Goal: Task Accomplishment & Management: Manage account settings

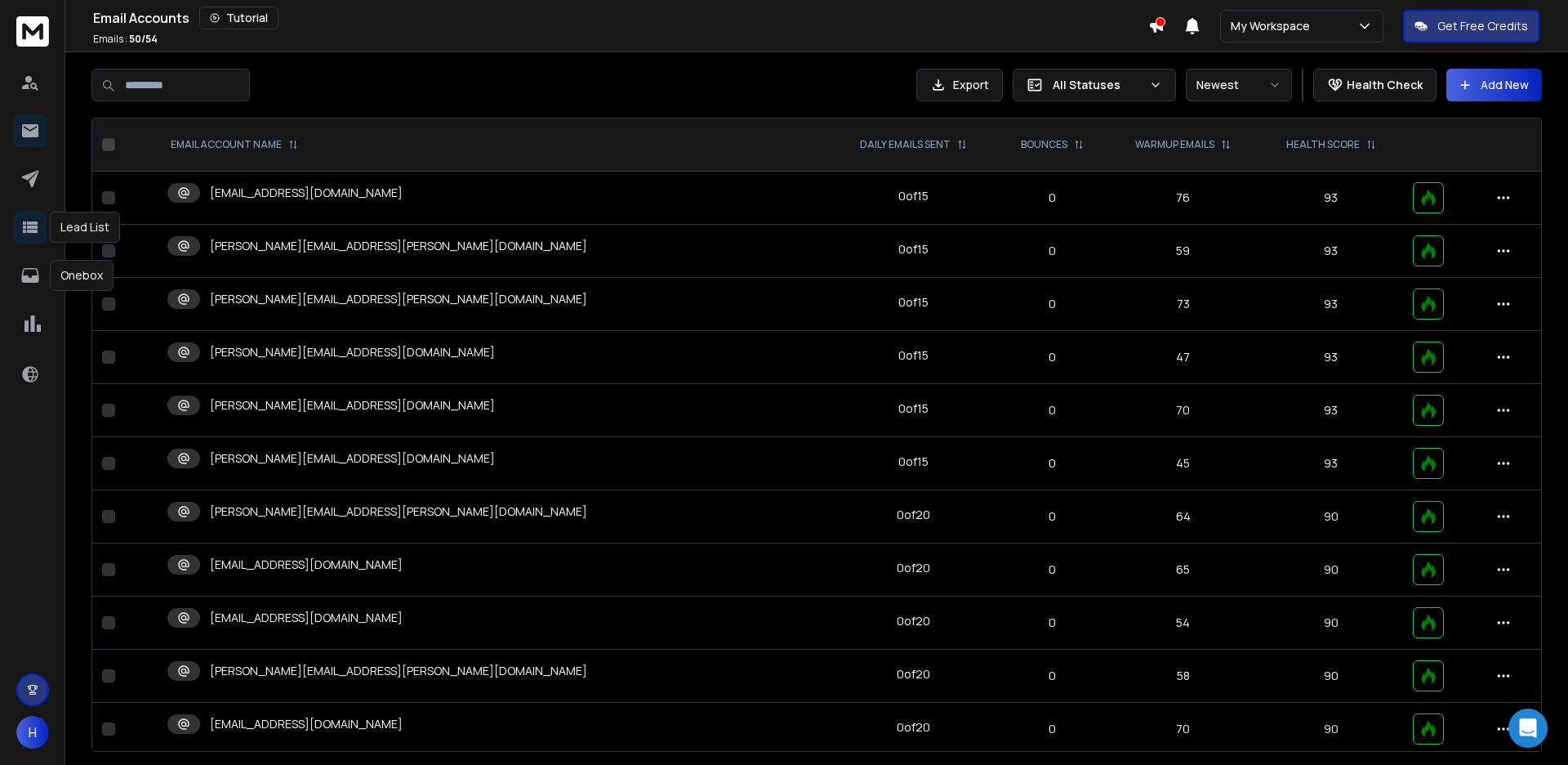
click at [28, 227] on icon at bounding box center [31, 227] width 15 height 12
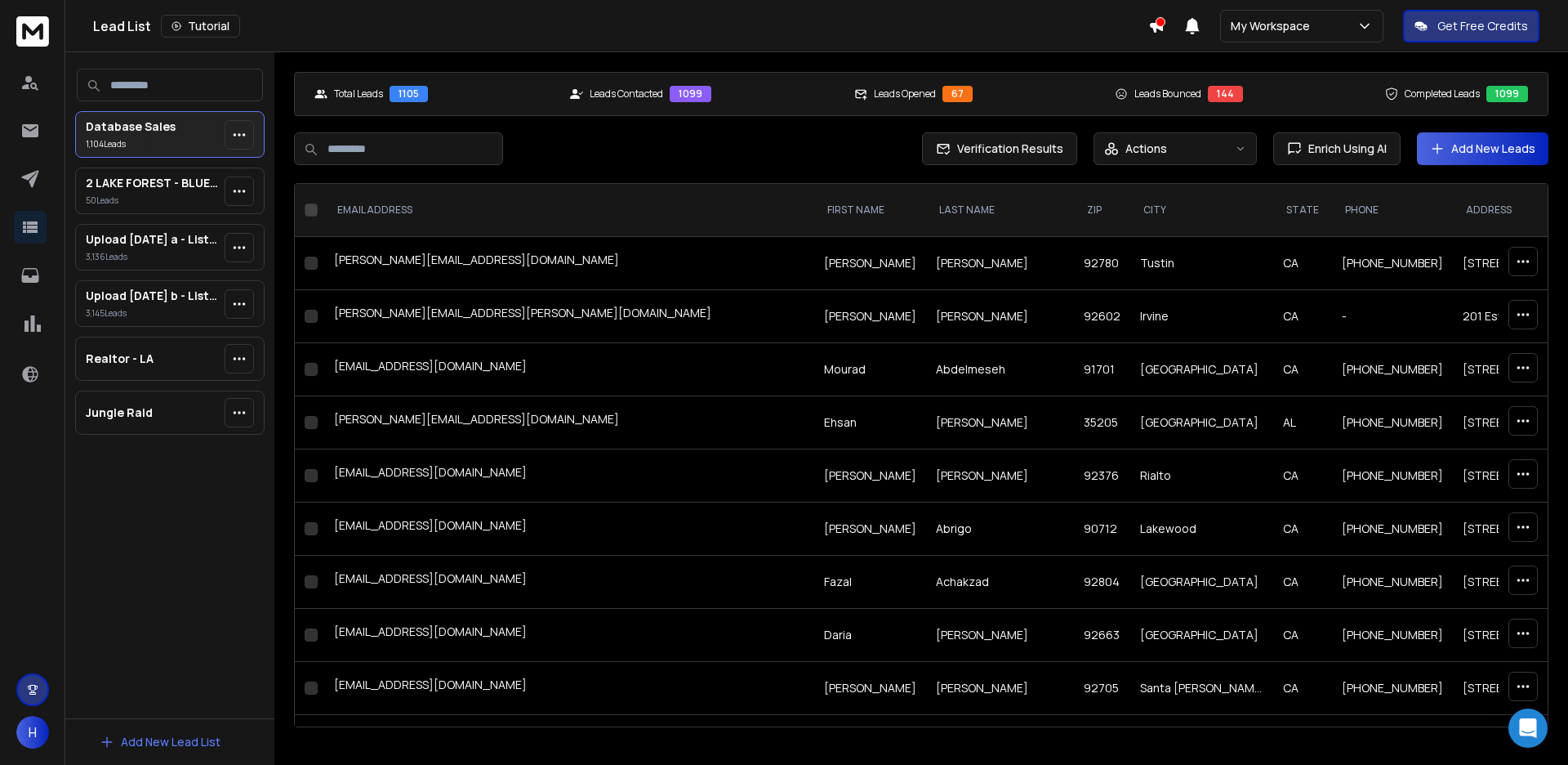
click at [139, 407] on p "Jungle Raid" at bounding box center [119, 412] width 67 height 17
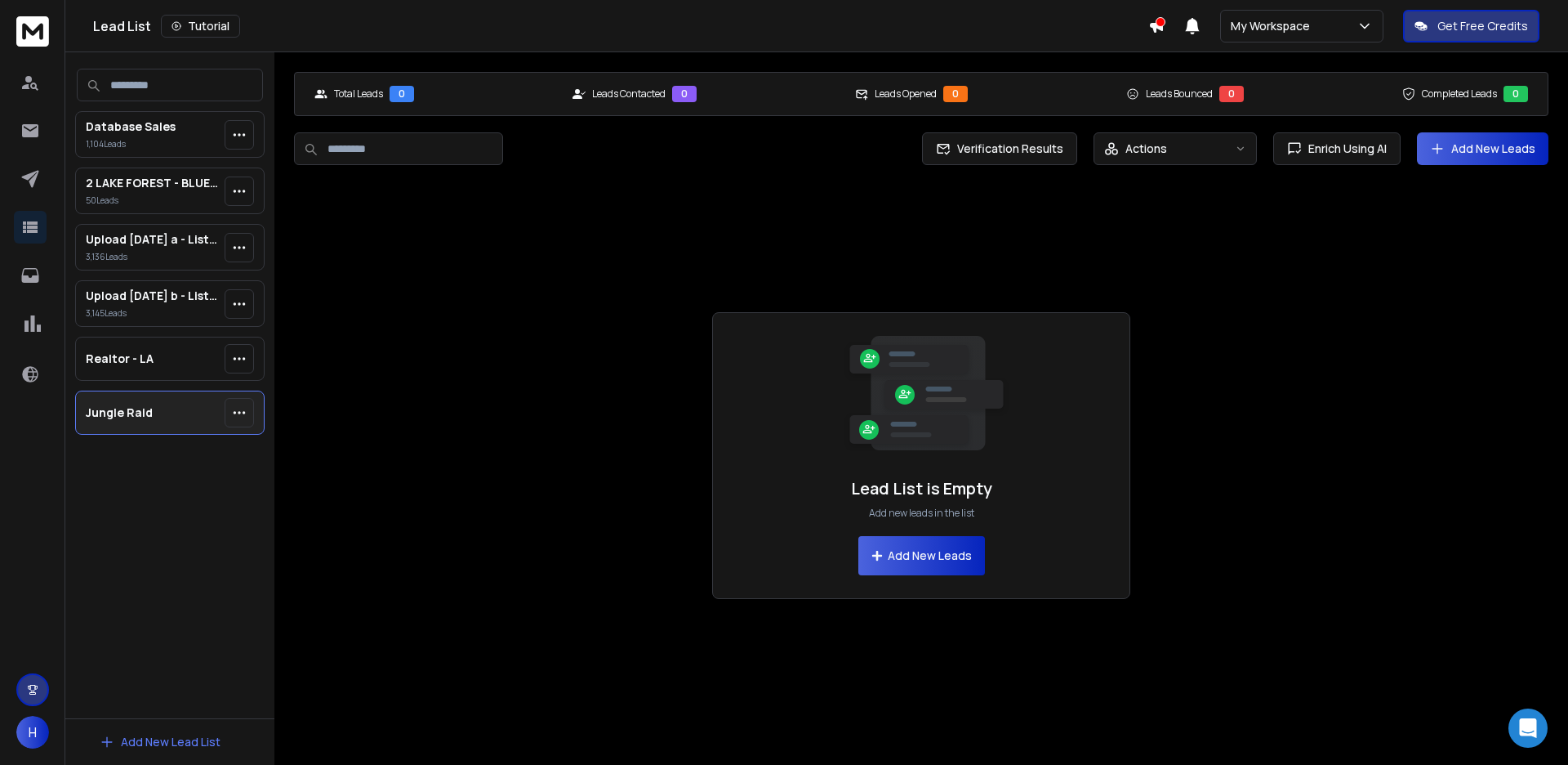
click at [927, 562] on button "Add New Leads" at bounding box center [921, 555] width 127 height 39
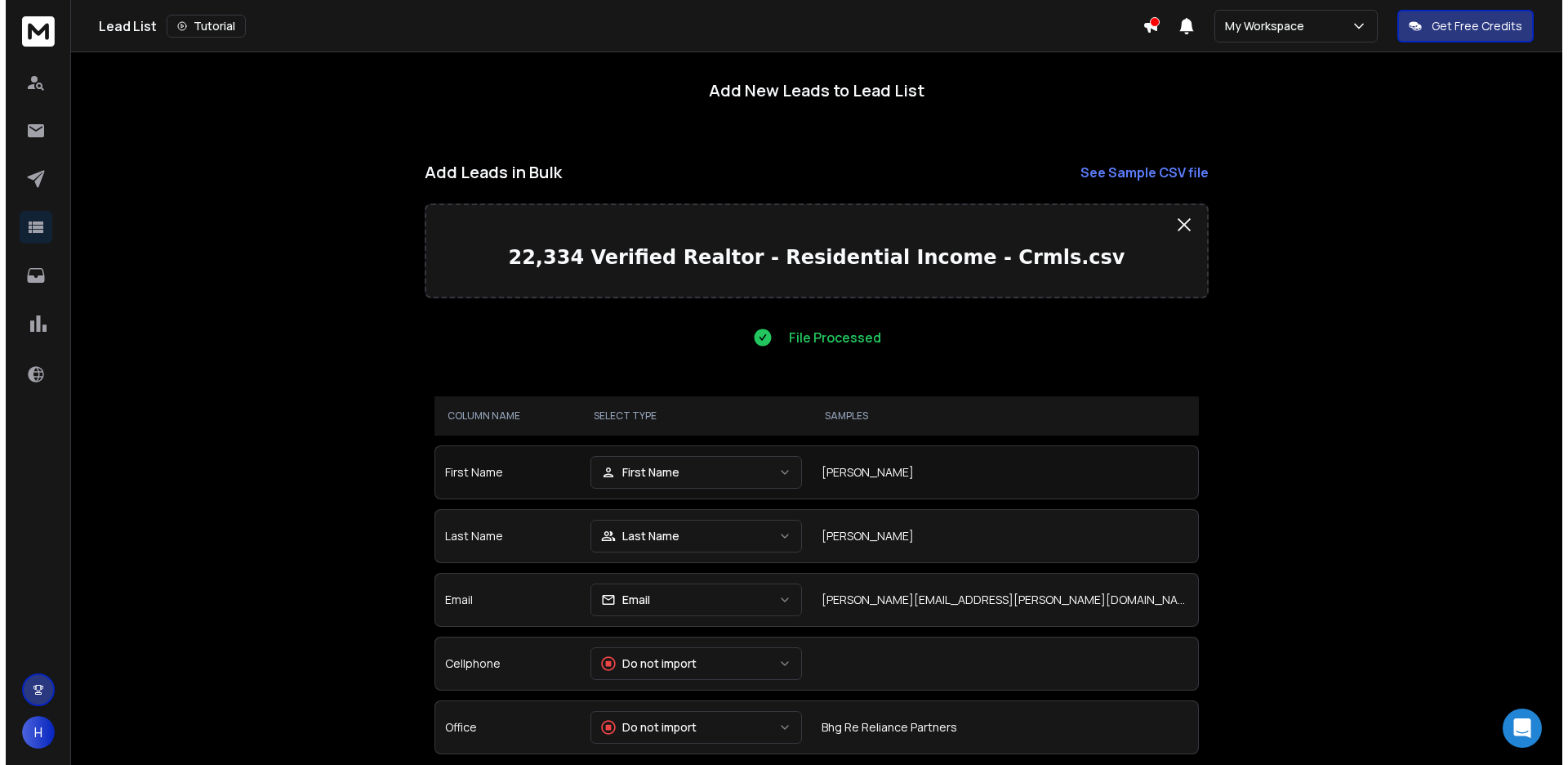
scroll to position [41, 0]
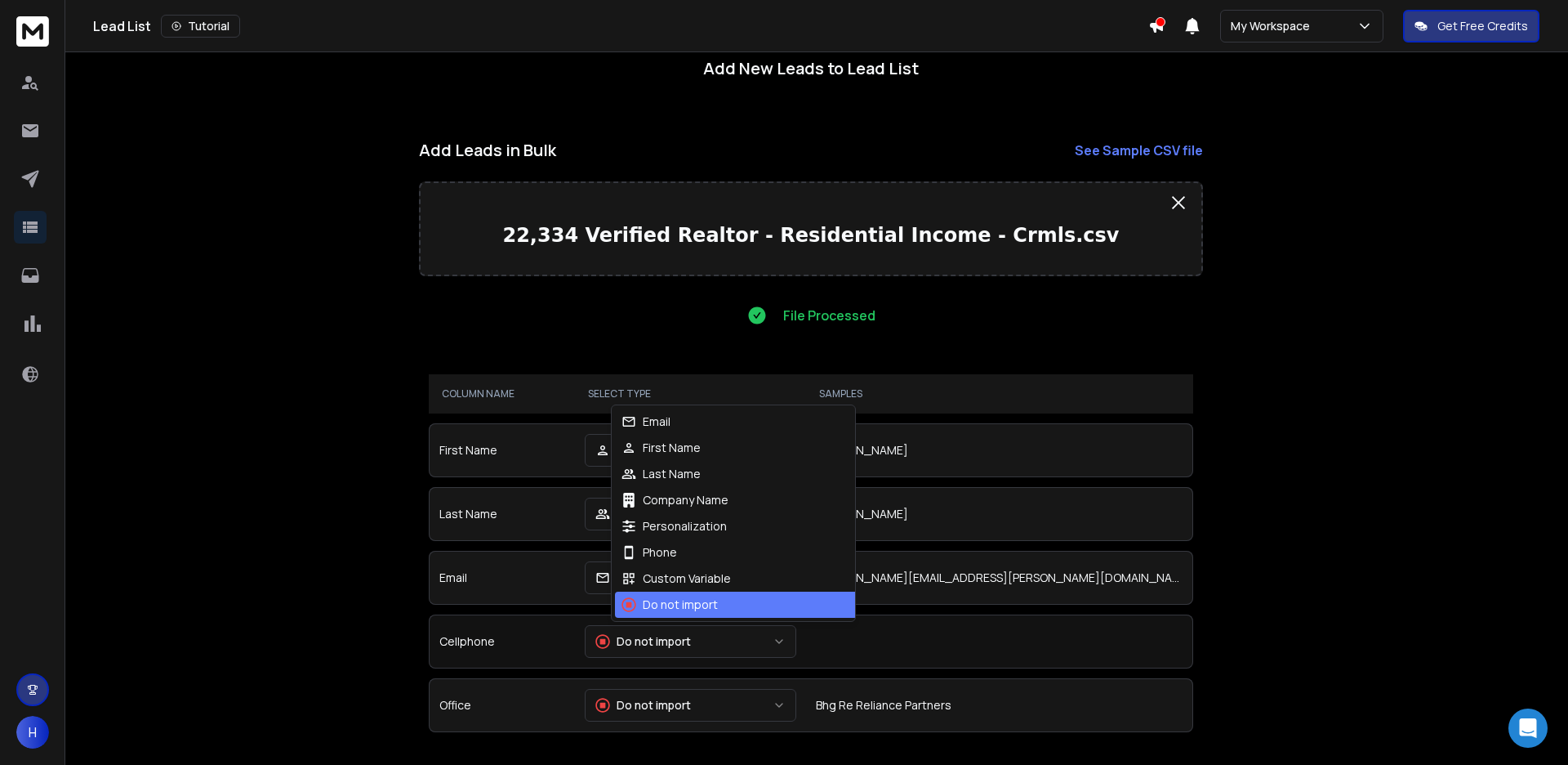
click at [748, 637] on button "Do not import" at bounding box center [690, 641] width 211 height 32
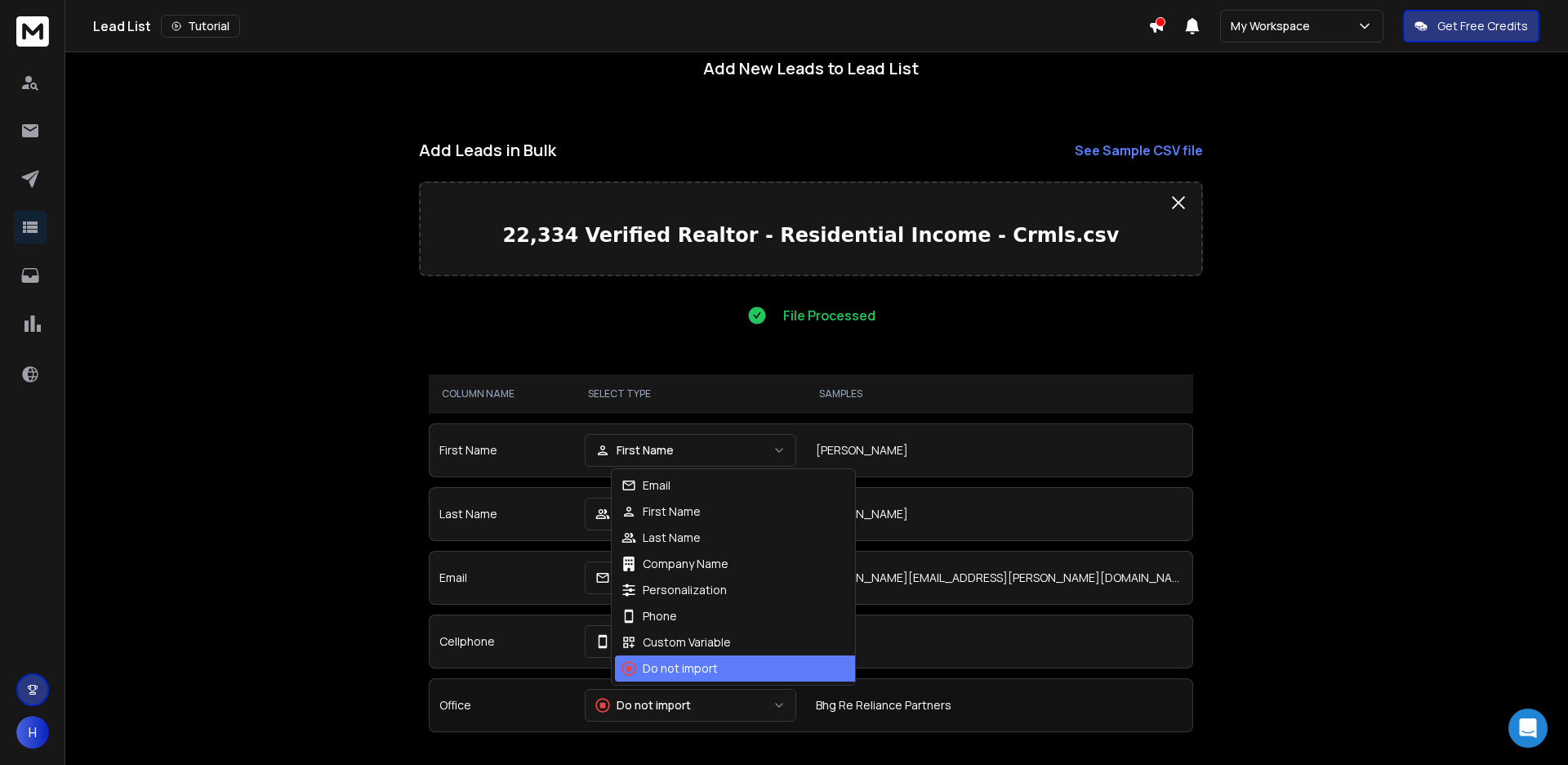
click at [740, 708] on button "Do not import" at bounding box center [690, 704] width 211 height 32
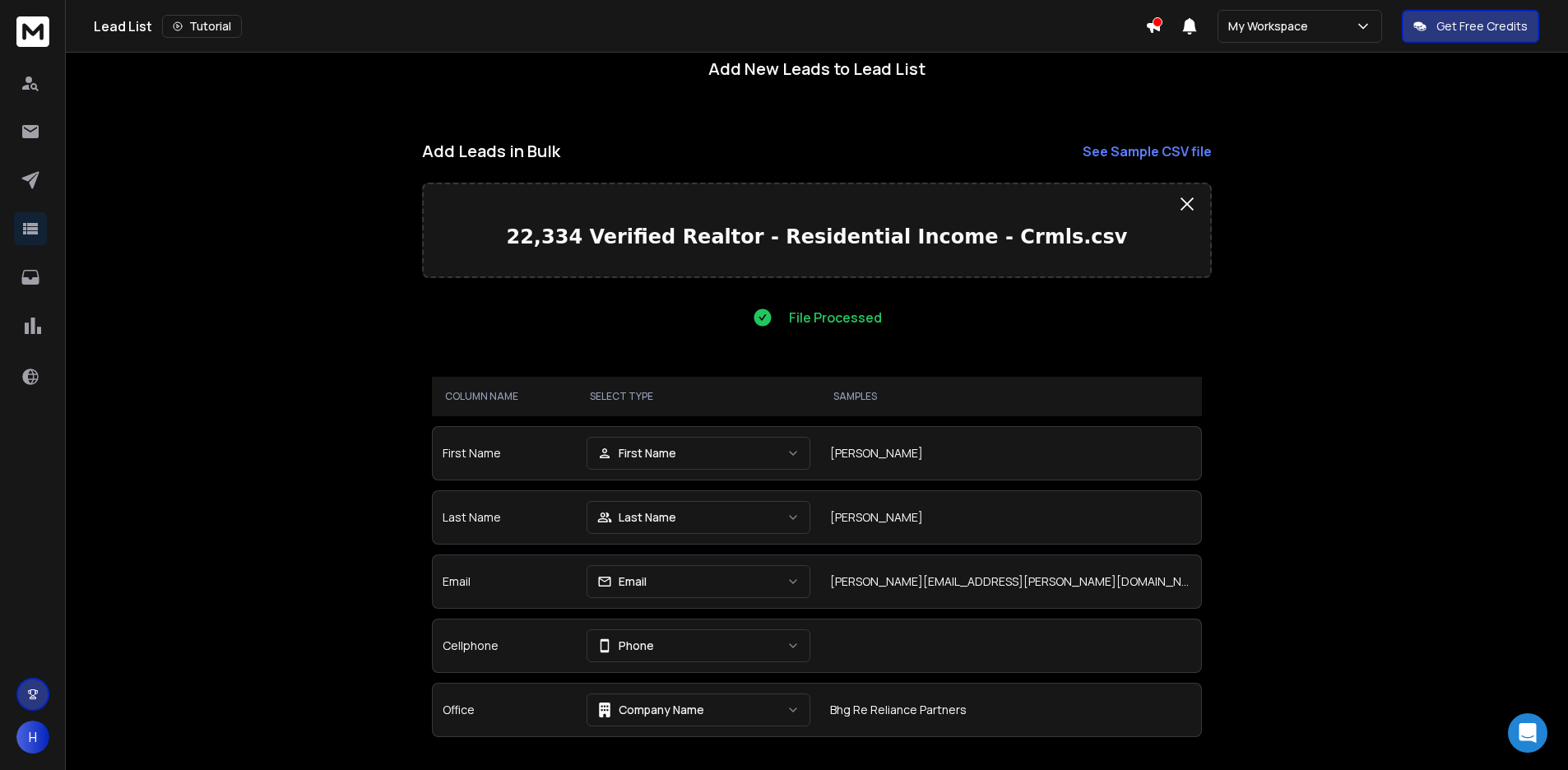
click at [1296, 674] on div "Add New Leads to Lead List Add Leads in Bulk See Sample CSV file 22,334 Verifie…" at bounding box center [784, 499] width 1568 height 1079
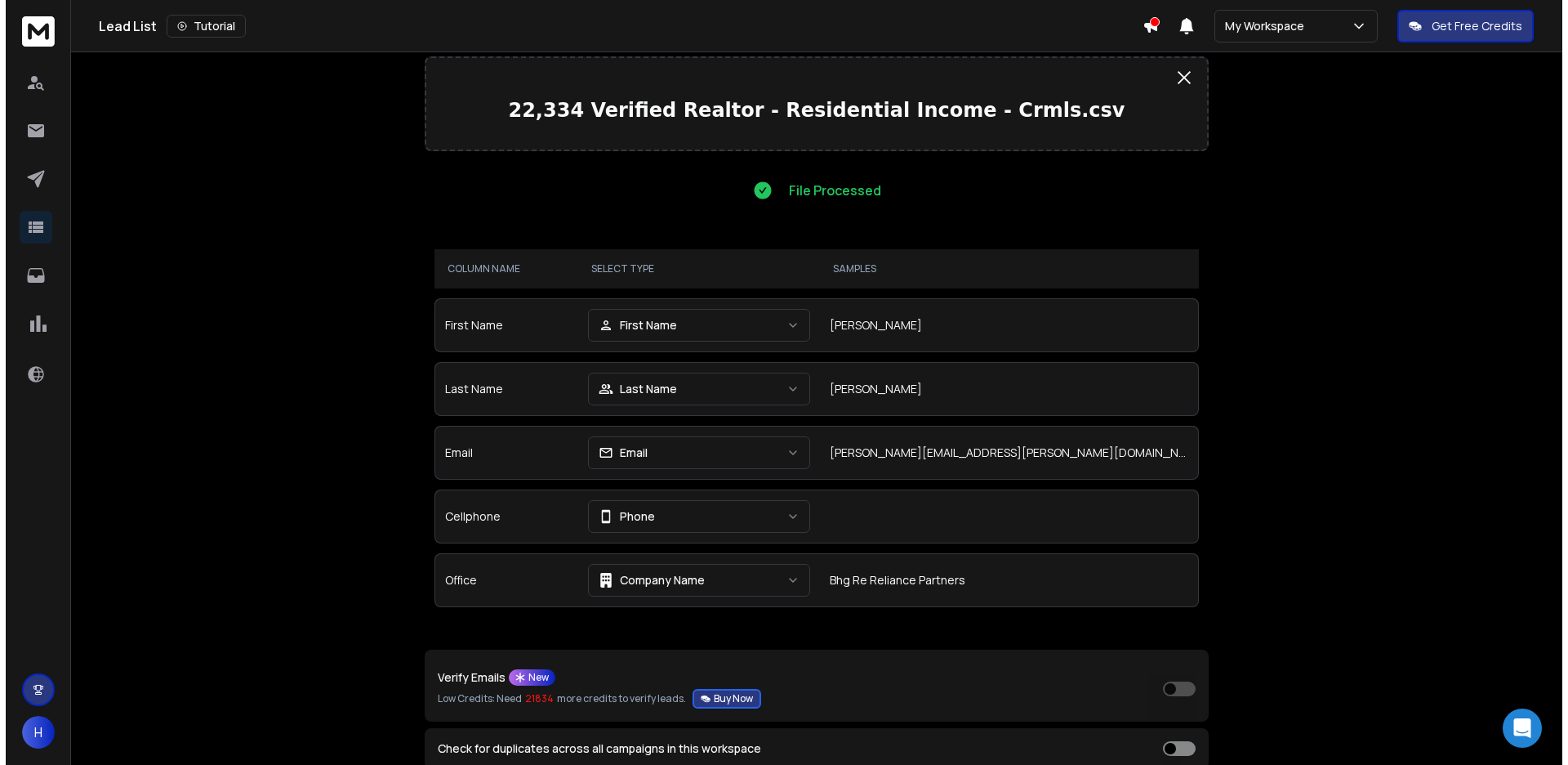
scroll to position [268, 0]
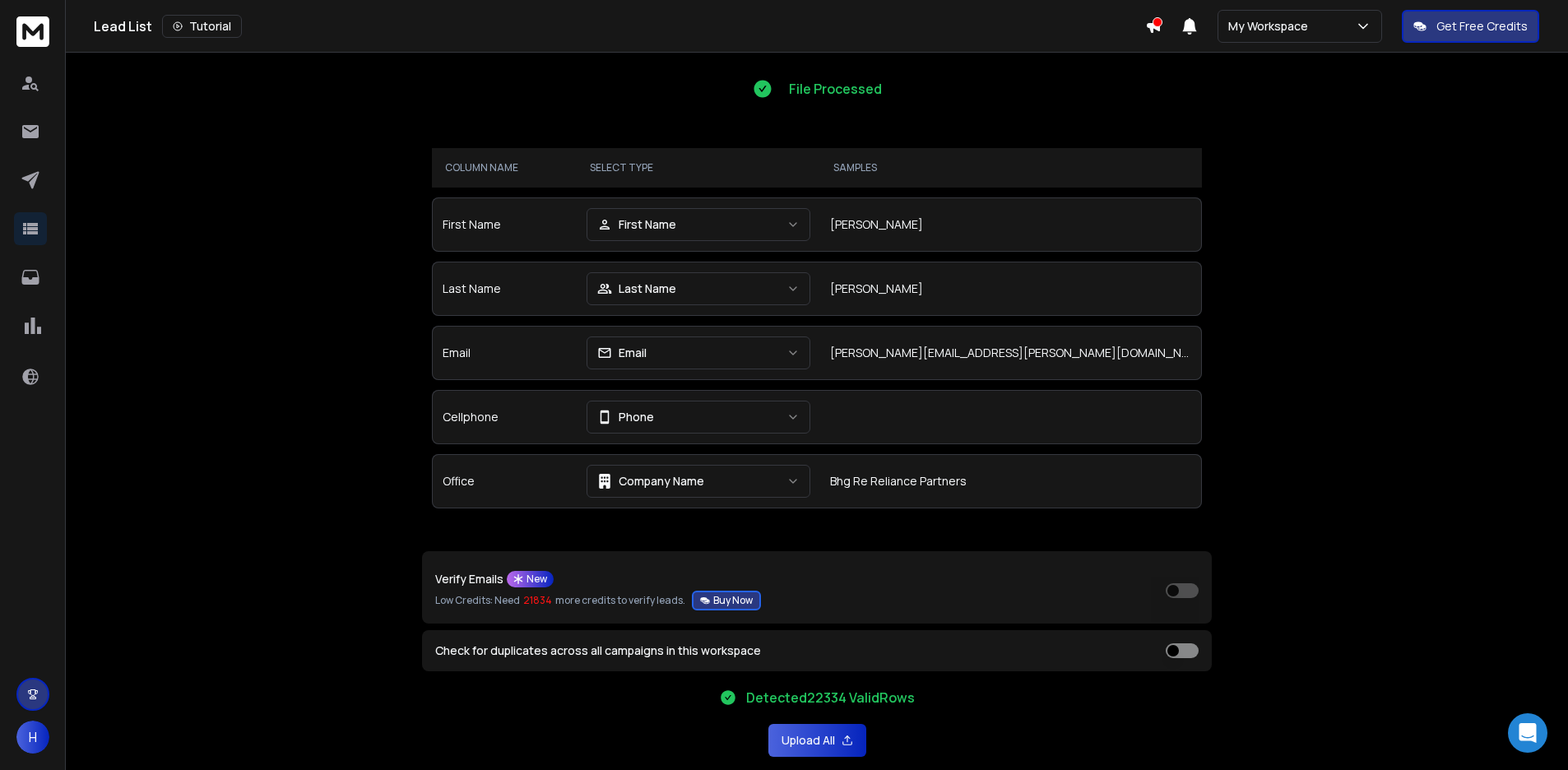
click at [724, 597] on button "Buy Now" at bounding box center [726, 600] width 69 height 20
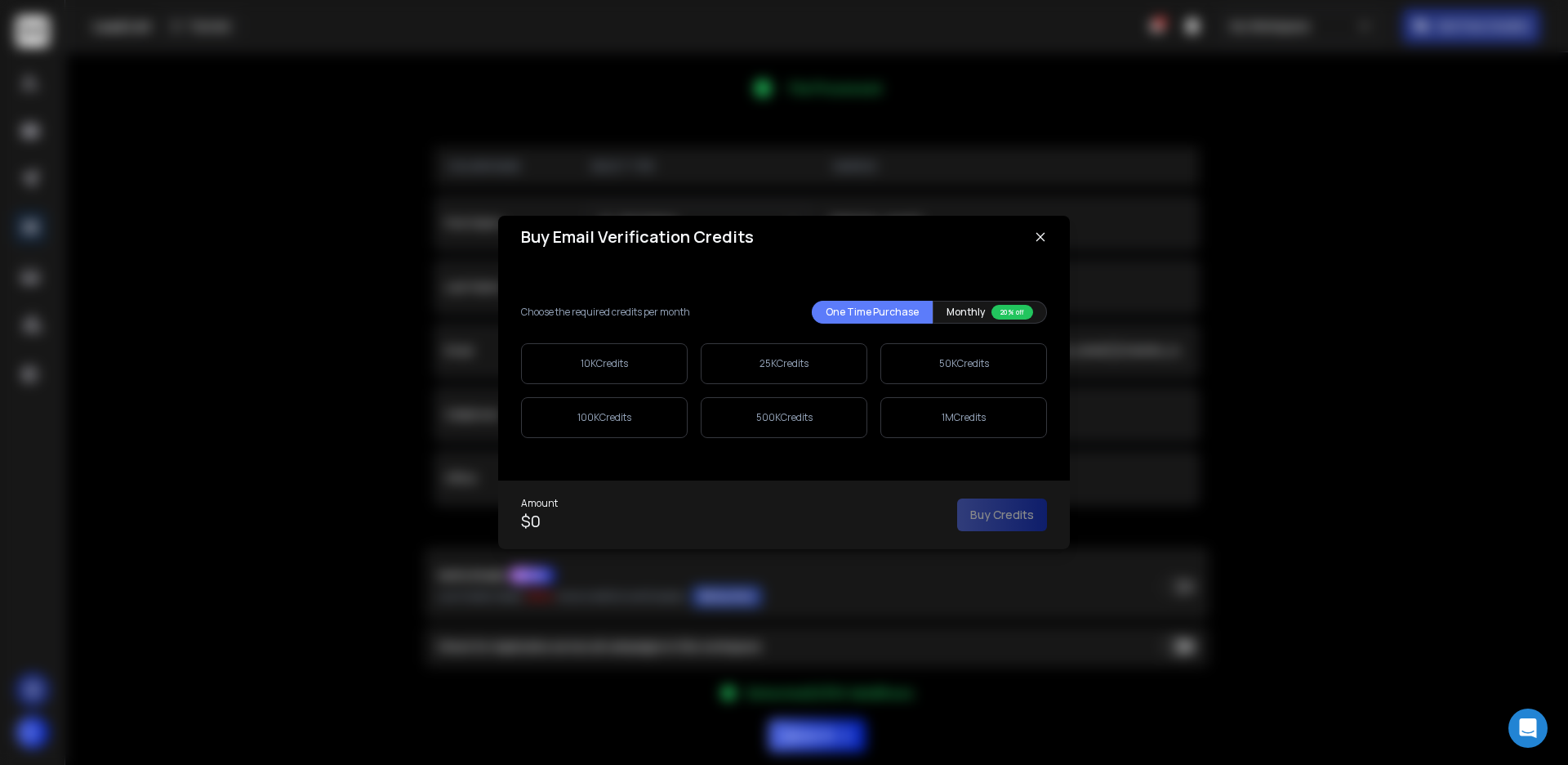
click at [785, 418] on p "500K Credits" at bounding box center [784, 417] width 113 height 13
click at [785, 418] on button "500K Credits" at bounding box center [789, 417] width 13 height 13
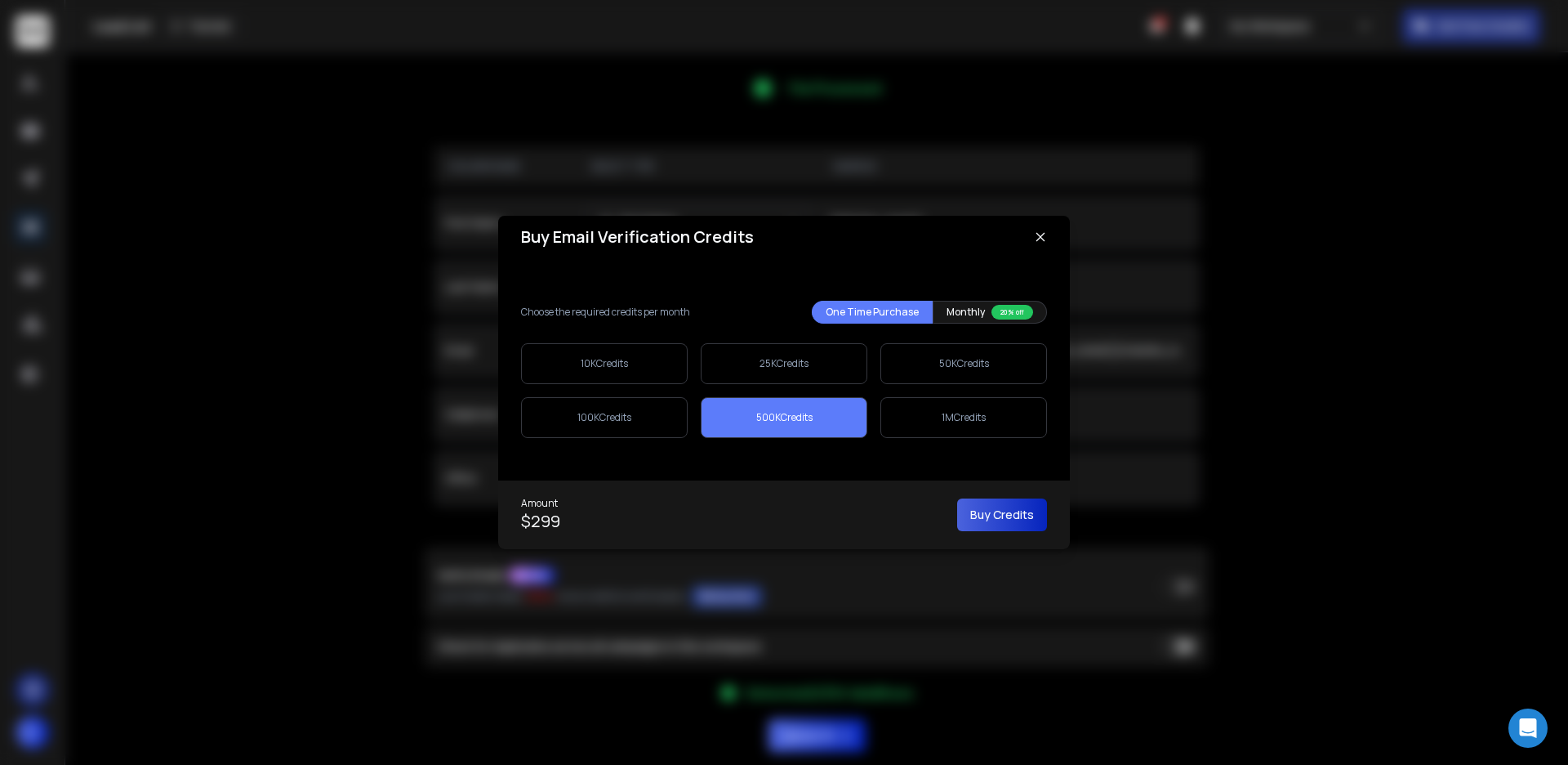
click at [961, 415] on p "1M Credits" at bounding box center [964, 417] width 113 height 13
click at [963, 415] on button "1M Credits" at bounding box center [969, 417] width 13 height 13
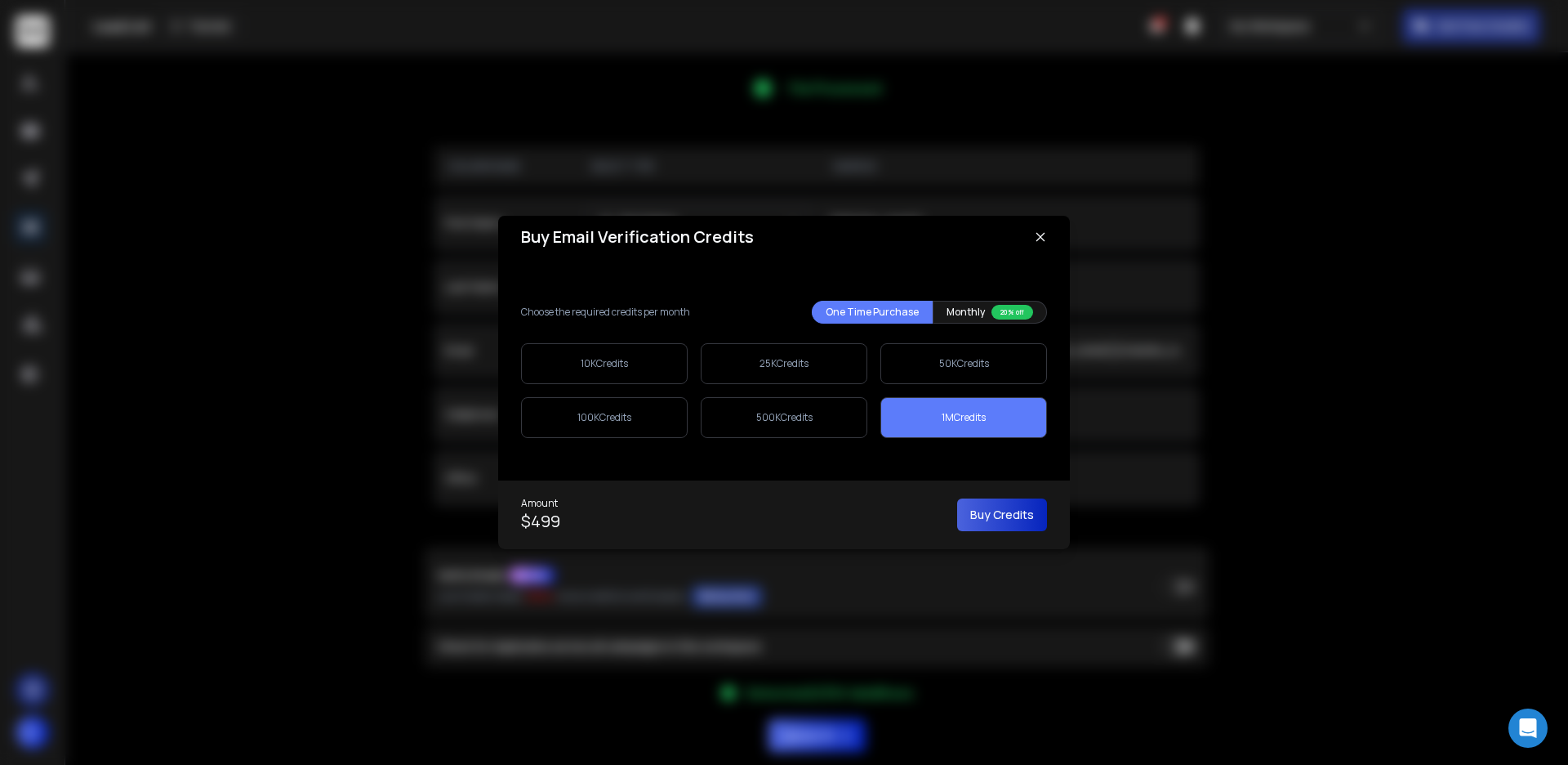
click at [808, 413] on p "500K Credits" at bounding box center [784, 417] width 113 height 13
click at [796, 413] on button "500K Credits" at bounding box center [789, 417] width 13 height 13
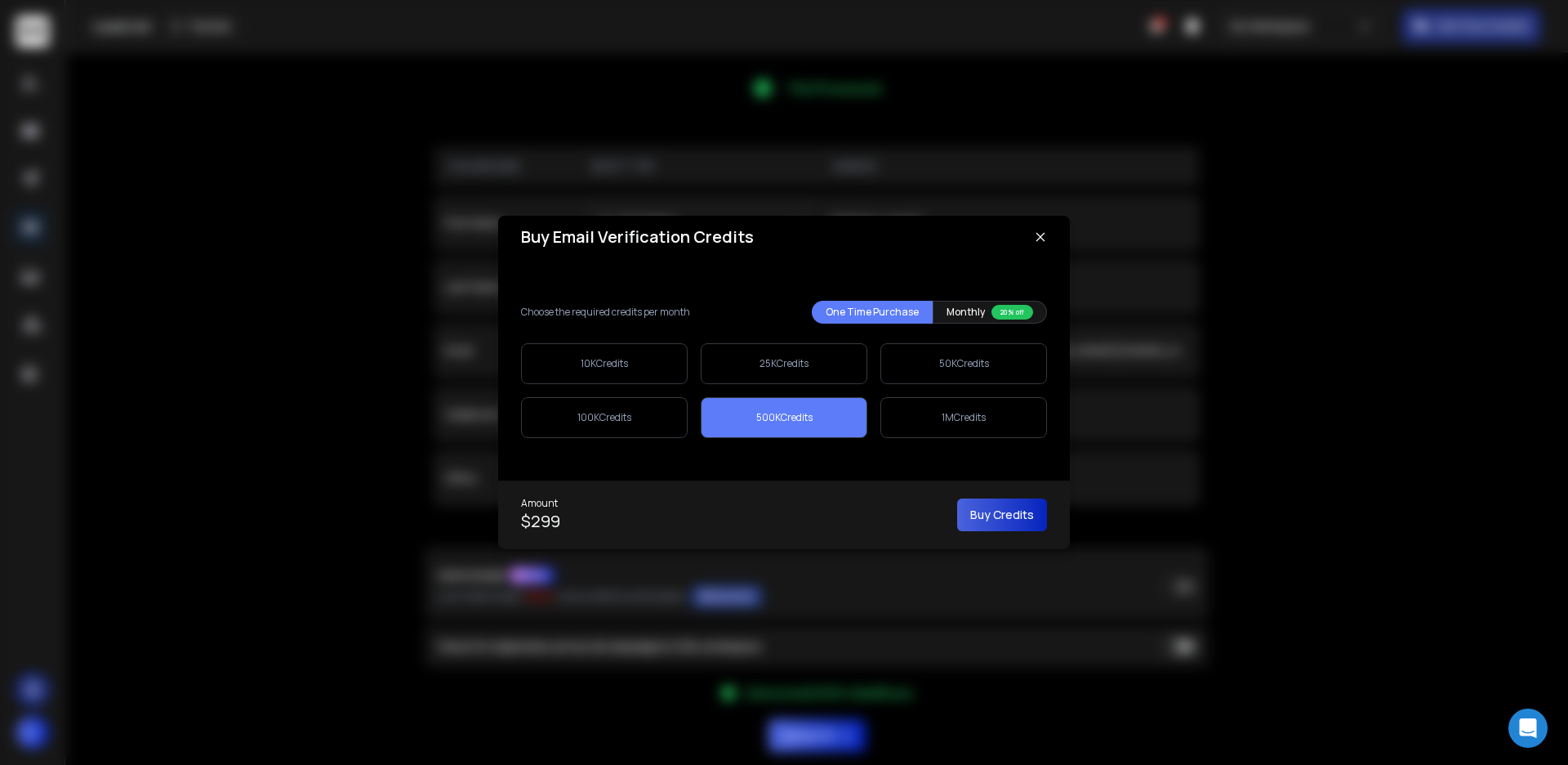
drag, startPoint x: 649, startPoint y: 409, endPoint x: 677, endPoint y: 401, distance: 29.1
click at [649, 408] on label "100K Credits" at bounding box center [604, 417] width 167 height 41
click at [616, 410] on button "100K Credits" at bounding box center [610, 417] width 13 height 13
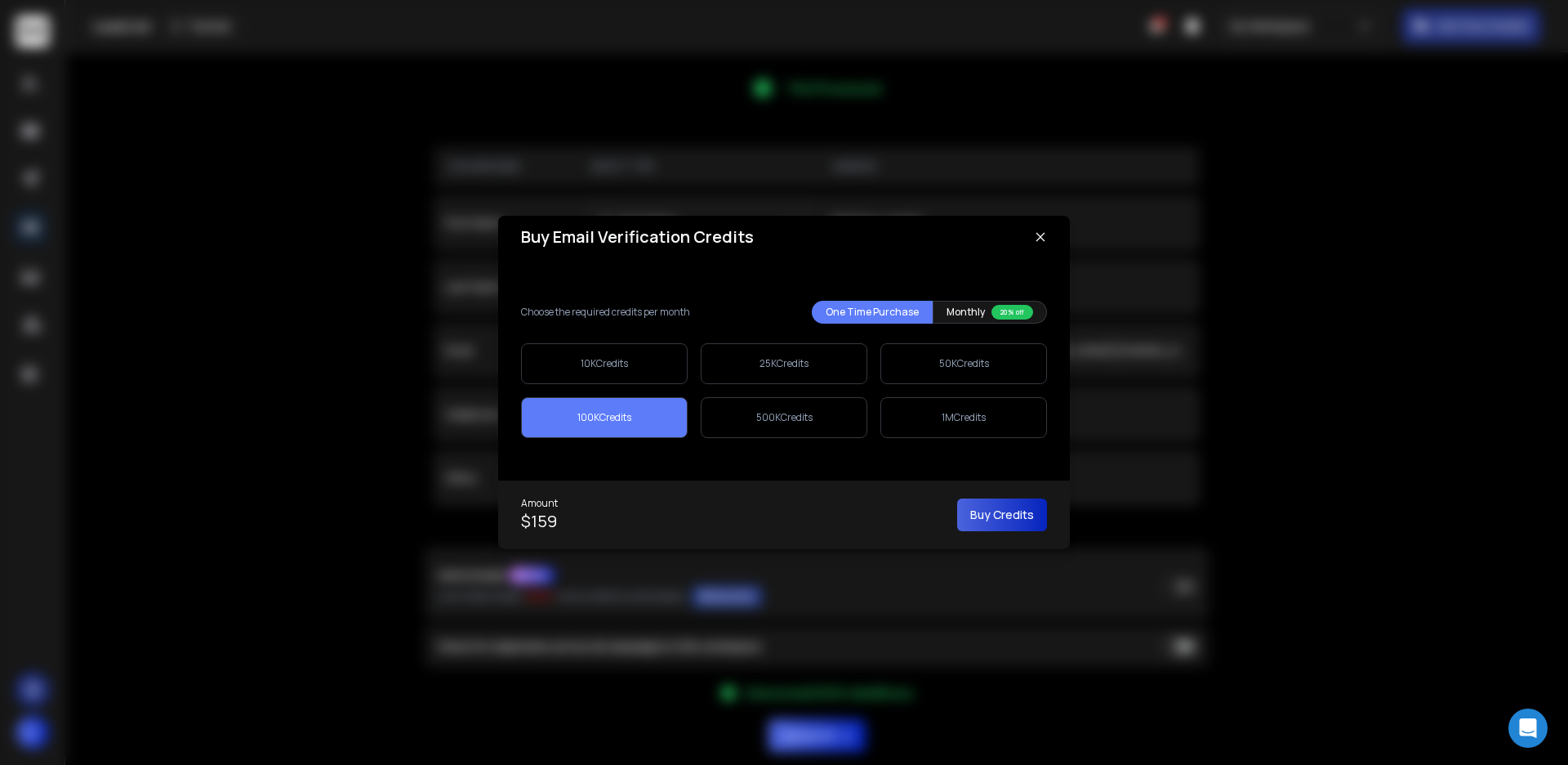
click at [944, 352] on label "50K Credits" at bounding box center [964, 363] width 167 height 41
click at [963, 356] on button "50K Credits" at bounding box center [969, 363] width 13 height 13
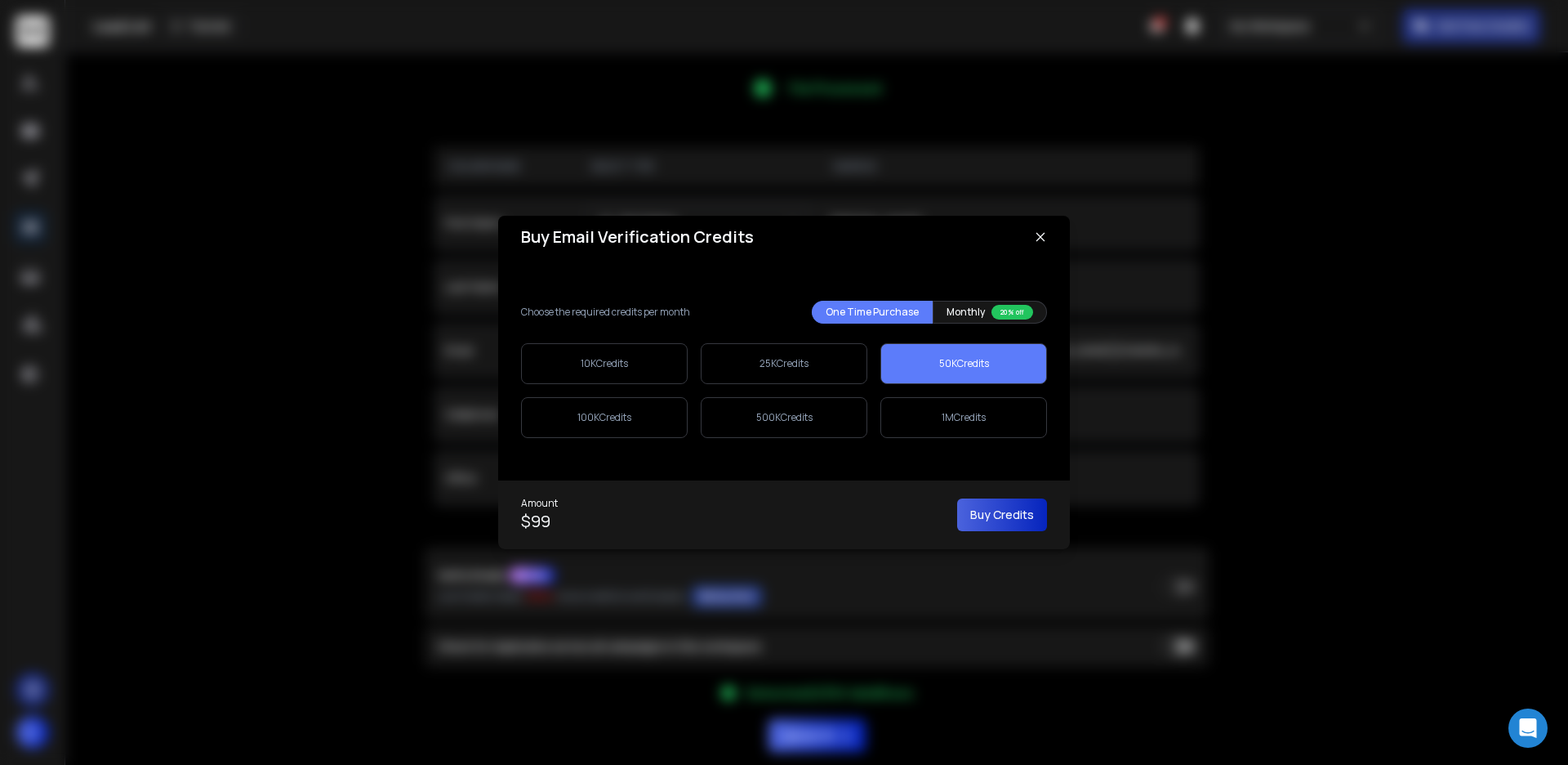
click at [815, 359] on p "25K Credits" at bounding box center [784, 363] width 113 height 13
click at [796, 359] on button "25K Credits" at bounding box center [789, 363] width 13 height 13
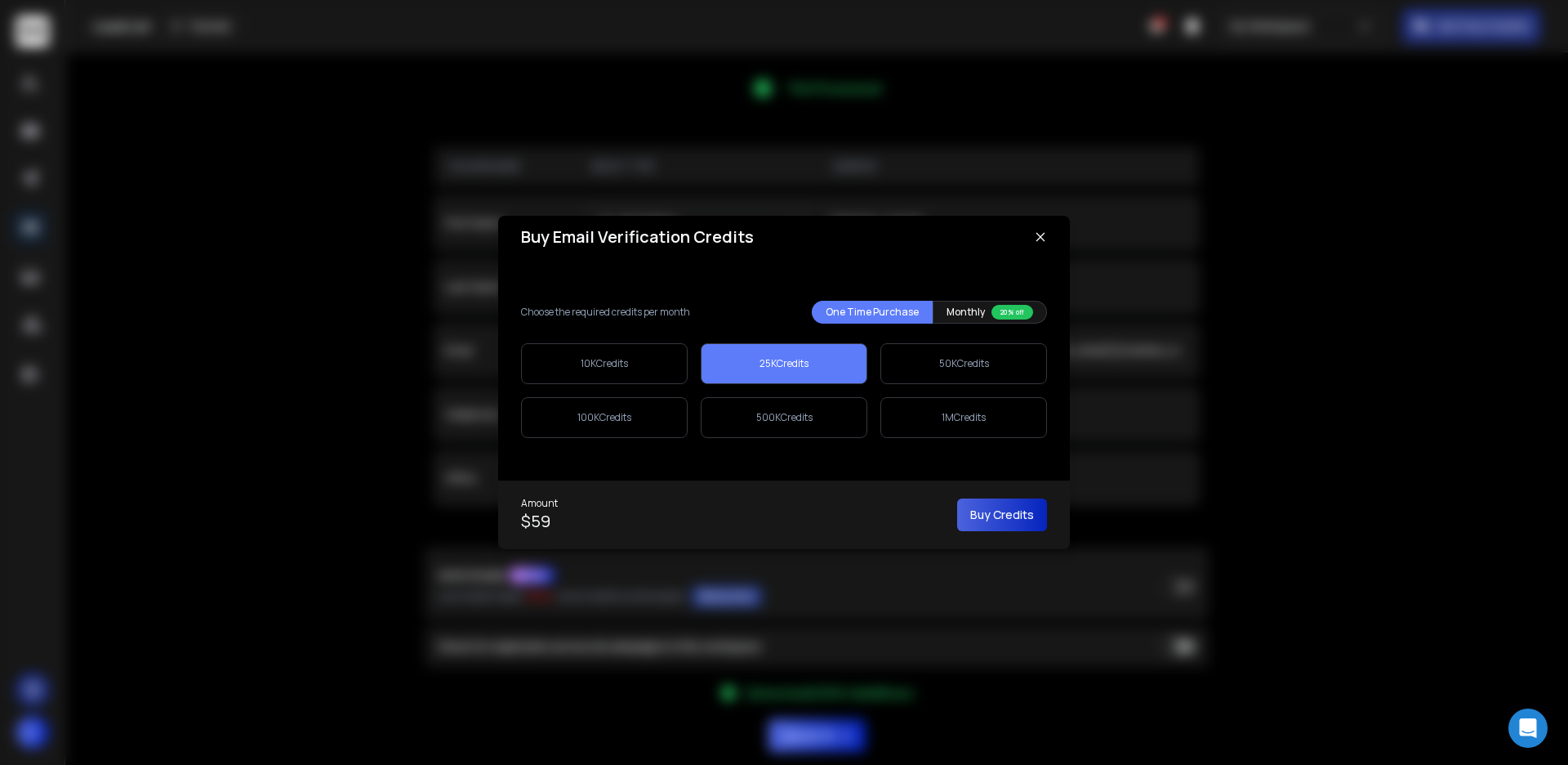
click at [672, 347] on label "10K Credits" at bounding box center [604, 363] width 167 height 41
click at [616, 356] on button "10K Credits" at bounding box center [610, 363] width 13 height 13
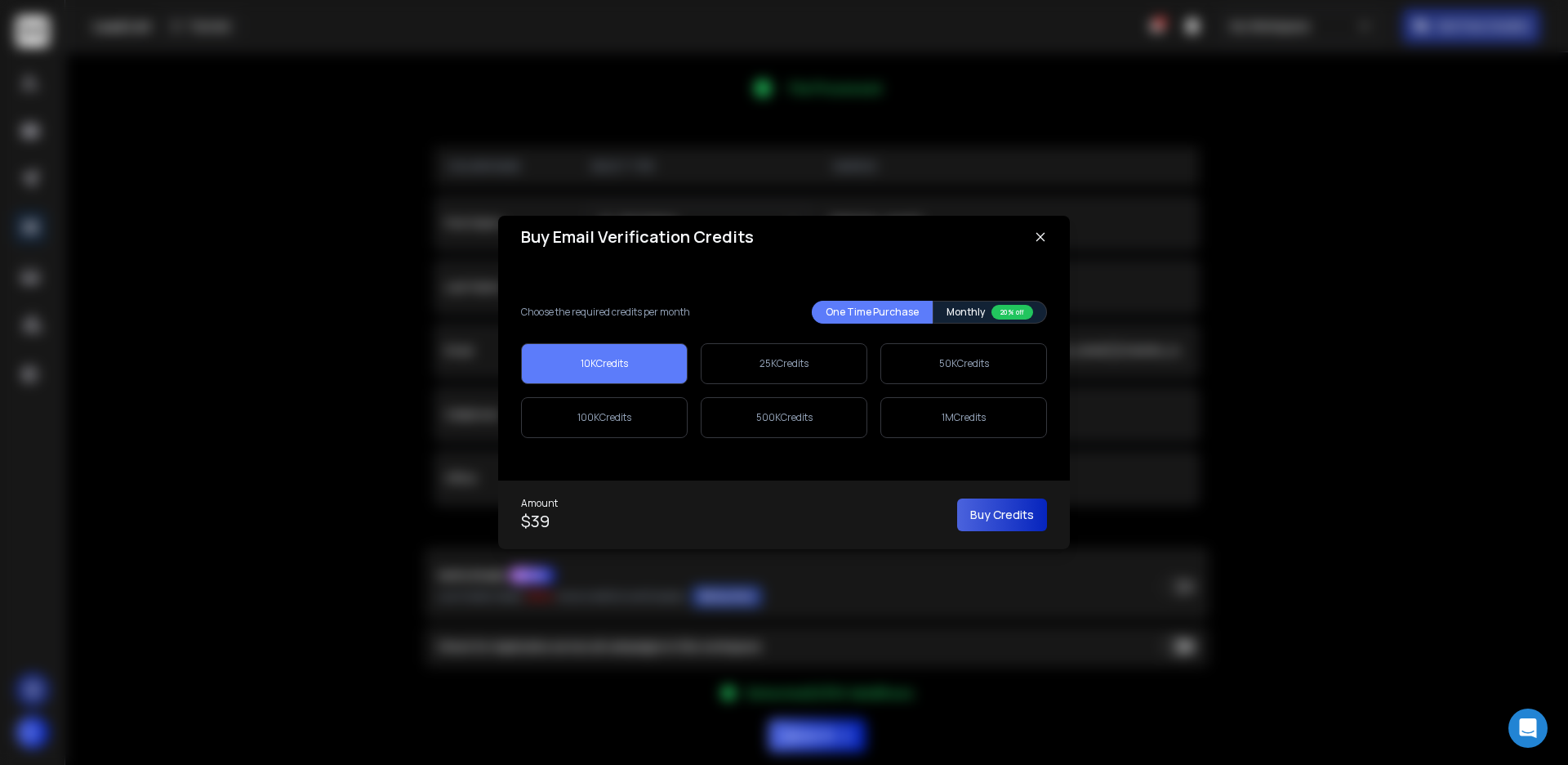
click at [985, 314] on button "Monthly 20% off" at bounding box center [990, 312] width 114 height 23
click at [952, 411] on p "1M Credits" at bounding box center [964, 417] width 113 height 13
click at [963, 410] on button "1M Credits" at bounding box center [969, 417] width 13 height 13
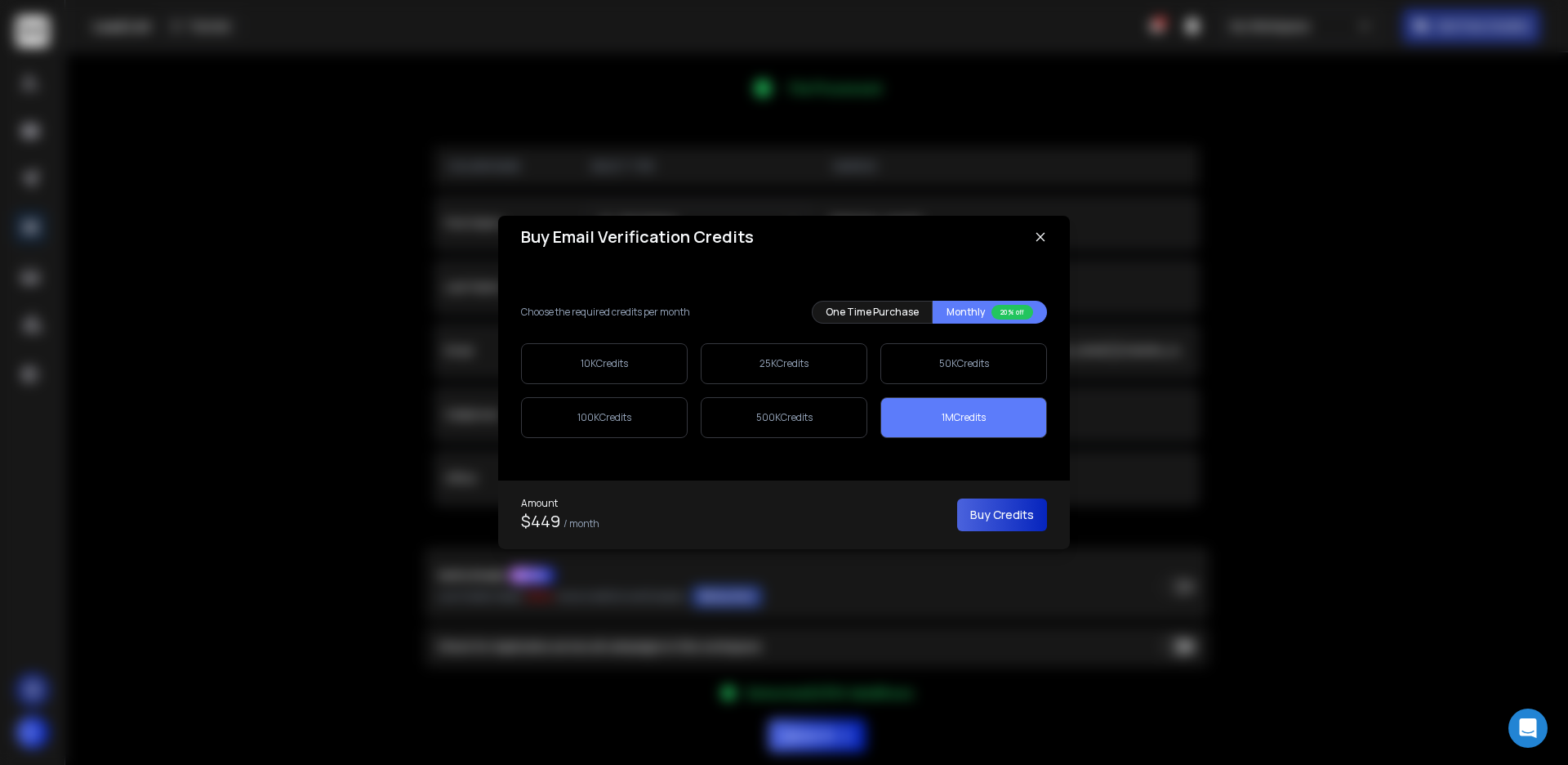
click at [829, 415] on p "500K Credits" at bounding box center [784, 417] width 113 height 13
click at [796, 415] on button "500K Credits" at bounding box center [789, 417] width 13 height 13
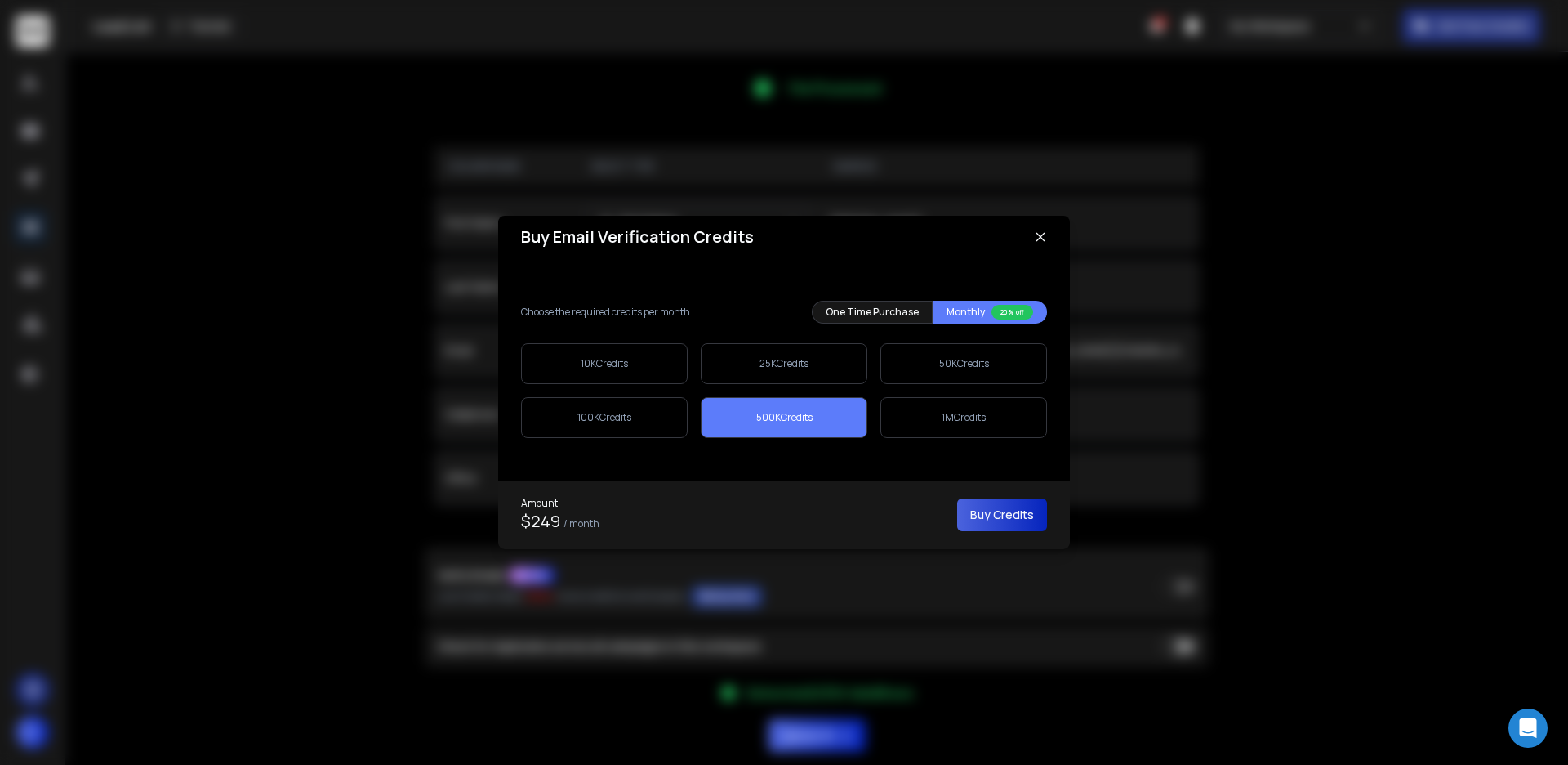
click at [667, 417] on label "100K Credits" at bounding box center [604, 417] width 167 height 41
click at [616, 417] on button "100K Credits" at bounding box center [610, 417] width 13 height 13
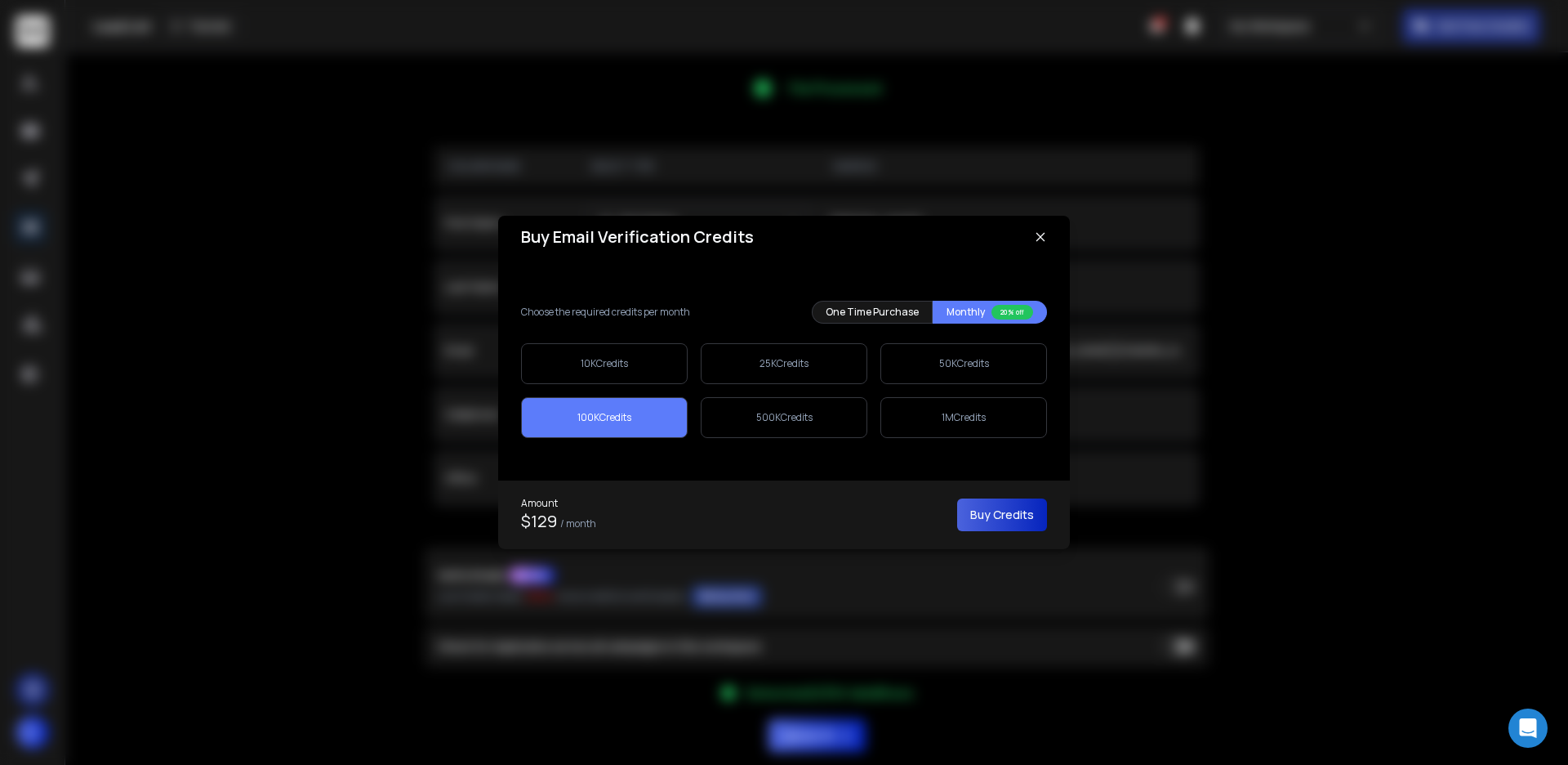
click at [961, 373] on label "50K Credits" at bounding box center [964, 363] width 167 height 41
click at [963, 369] on button "50K Credits" at bounding box center [969, 363] width 13 height 13
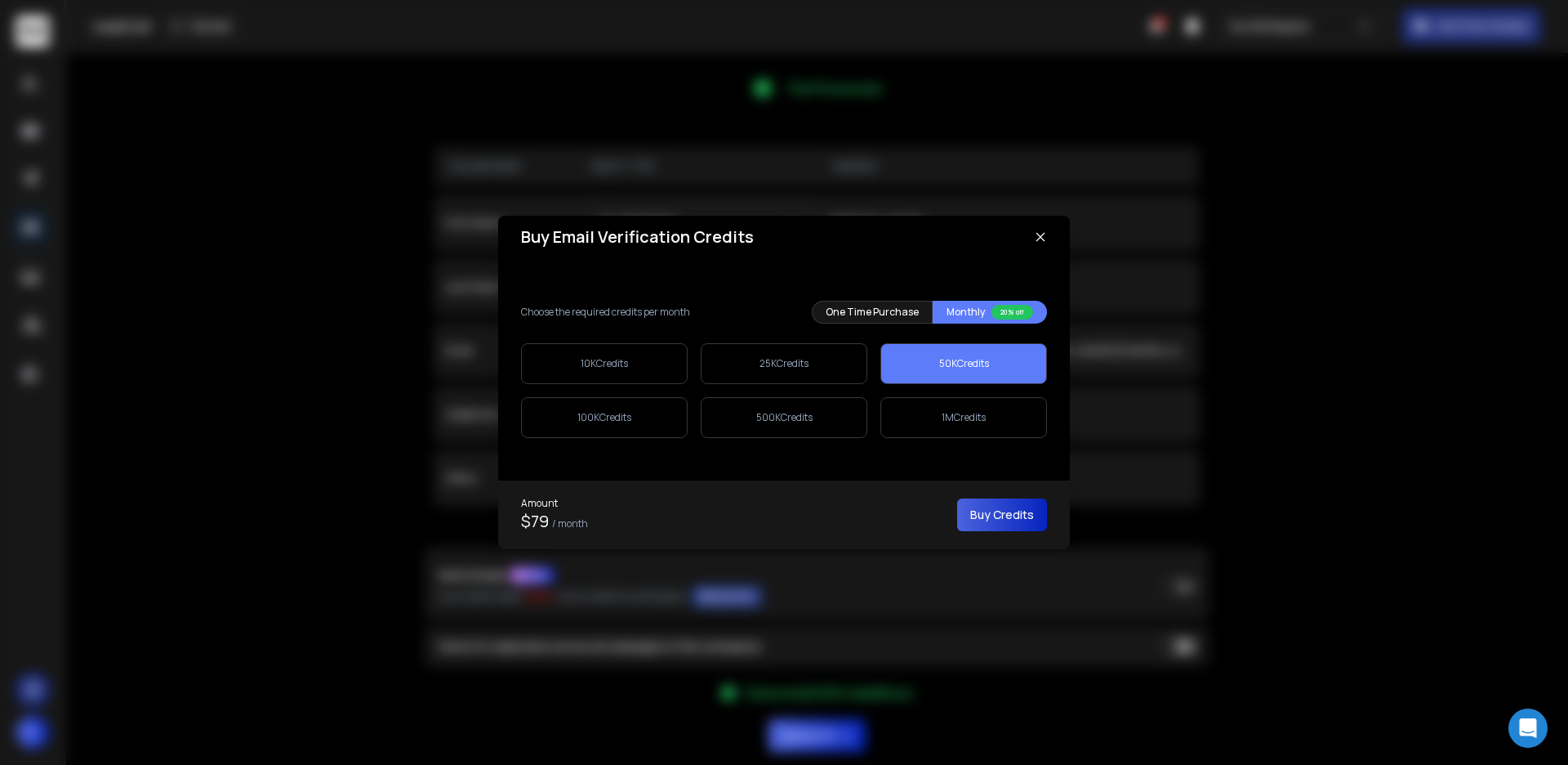
click at [776, 370] on label "25K Credits" at bounding box center [784, 363] width 167 height 41
click at [783, 369] on button "25K Credits" at bounding box center [789, 363] width 13 height 13
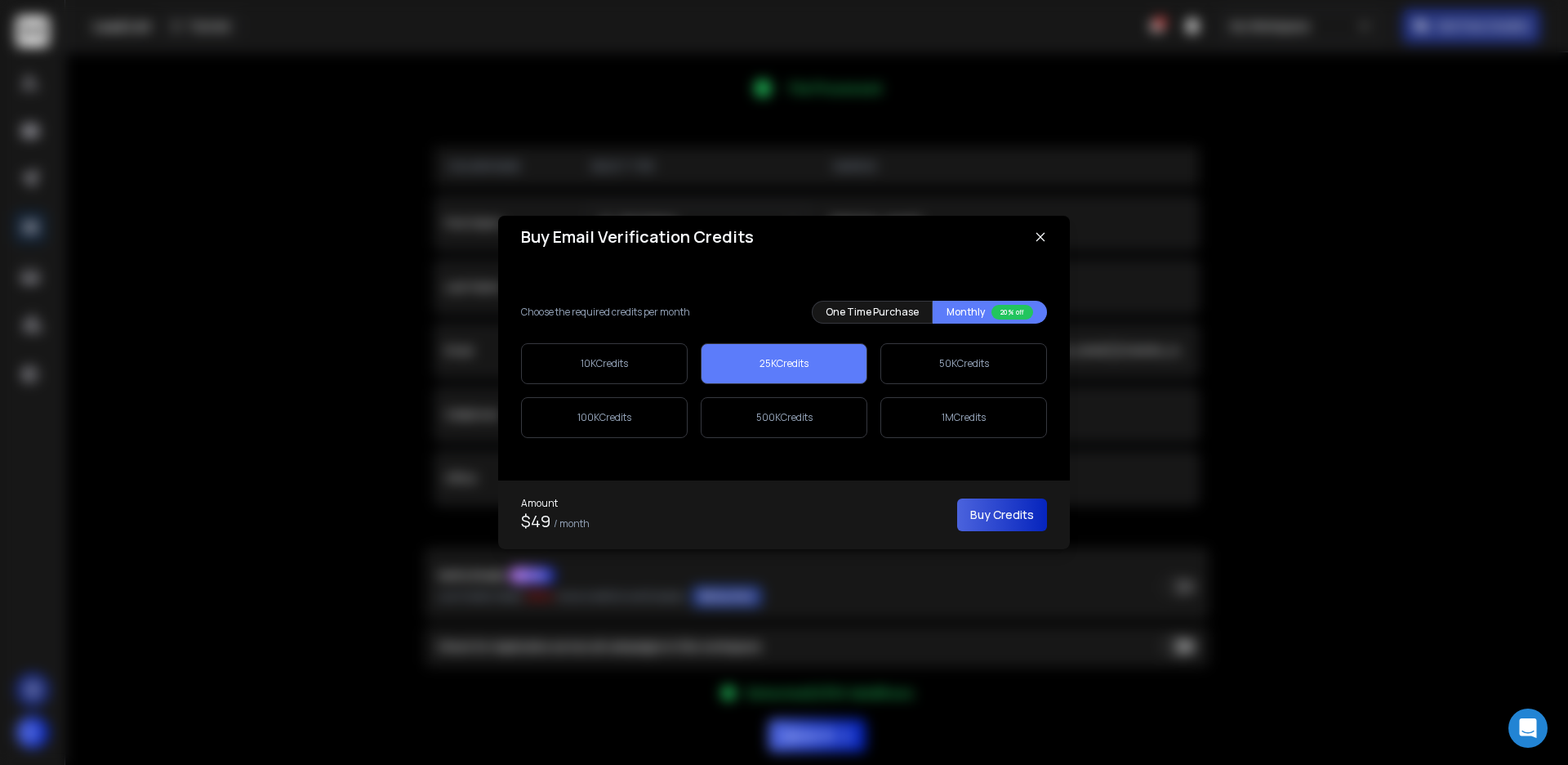
click at [625, 368] on p "10K Credits" at bounding box center [604, 363] width 113 height 13
click at [616, 368] on button "10K Credits" at bounding box center [610, 363] width 13 height 13
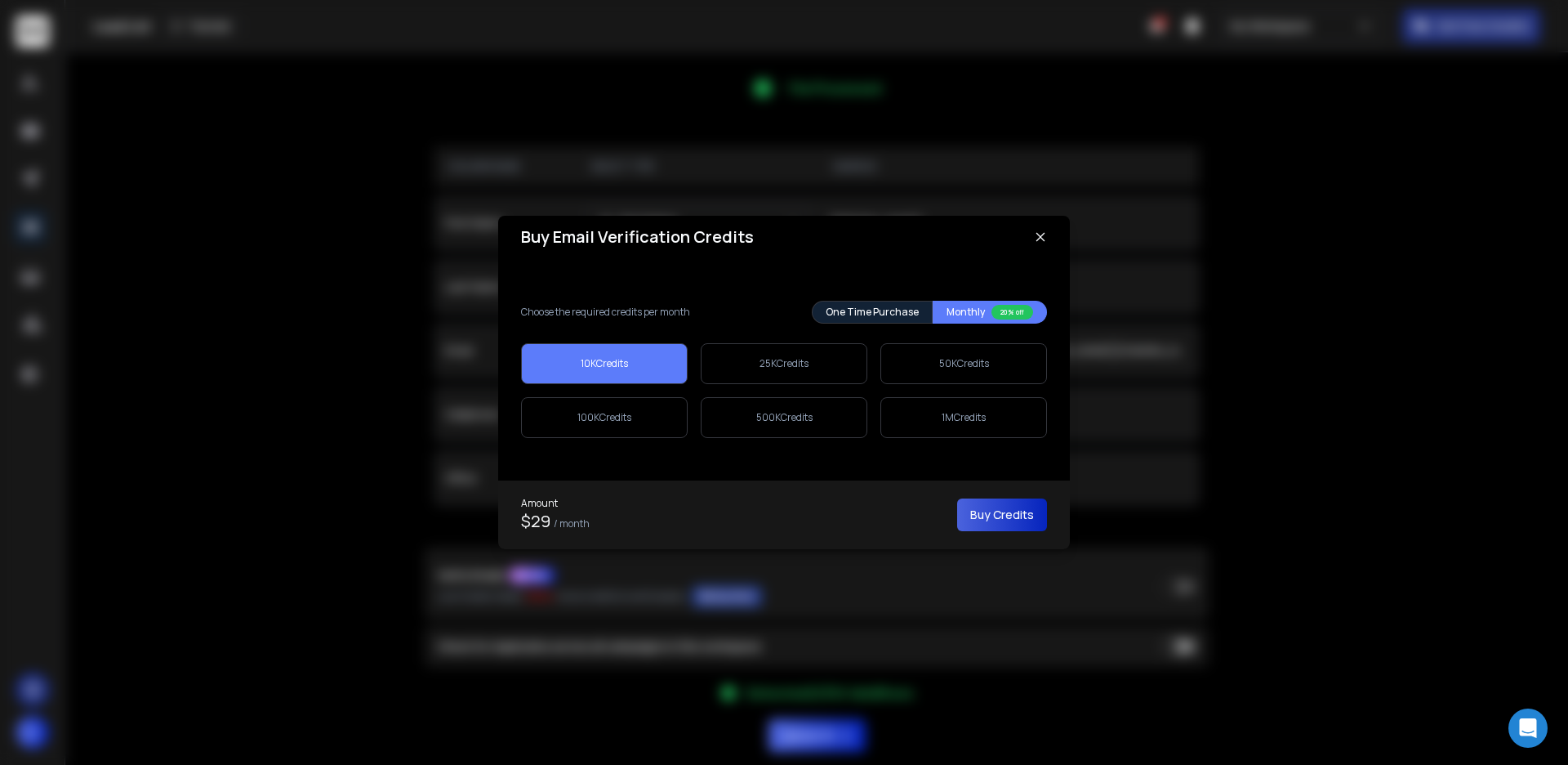
drag, startPoint x: 877, startPoint y: 308, endPoint x: 876, endPoint y: 316, distance: 8.1
click at [878, 308] on button "One Time Purchase" at bounding box center [872, 312] width 121 height 23
click at [800, 378] on label "25K Credits" at bounding box center [784, 363] width 167 height 41
click at [796, 369] on button "25K Credits" at bounding box center [789, 363] width 13 height 13
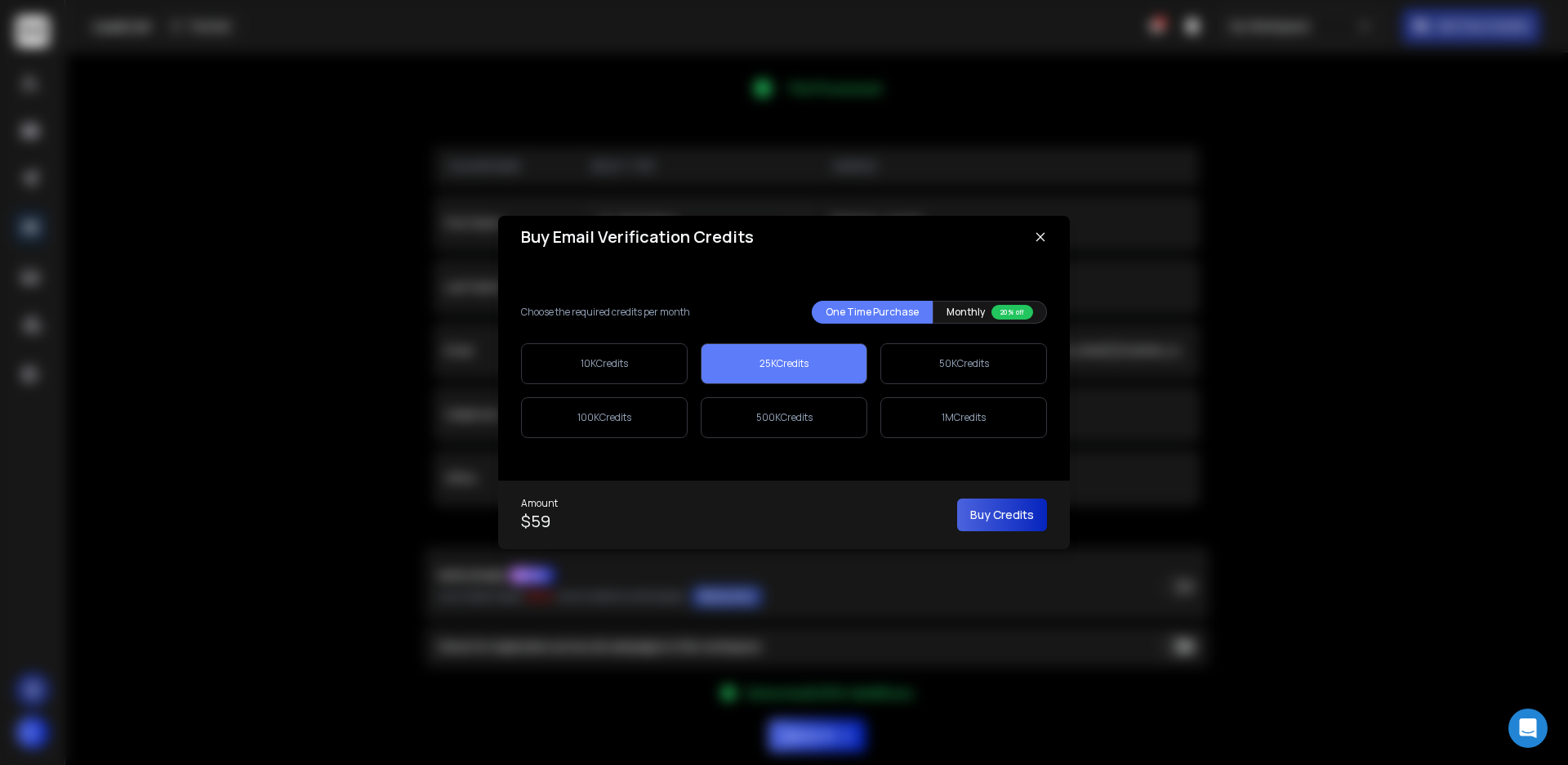
click at [1015, 357] on p "50K Credits" at bounding box center [964, 363] width 113 height 13
click at [976, 357] on button "50K Credits" at bounding box center [969, 363] width 13 height 13
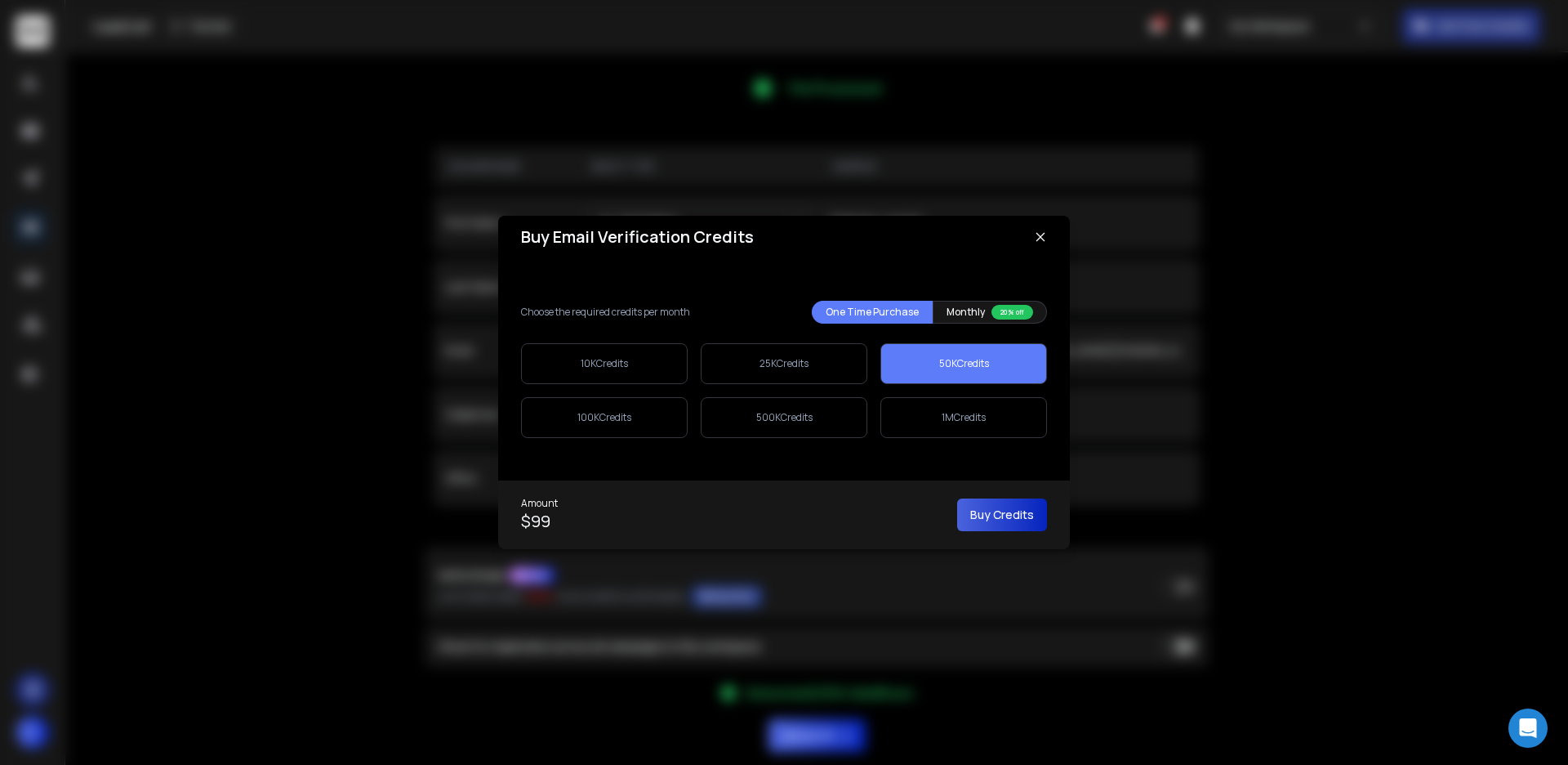
click at [968, 417] on p "1M Credits" at bounding box center [964, 417] width 113 height 13
click at [968, 417] on button "1M Credits" at bounding box center [969, 417] width 13 height 13
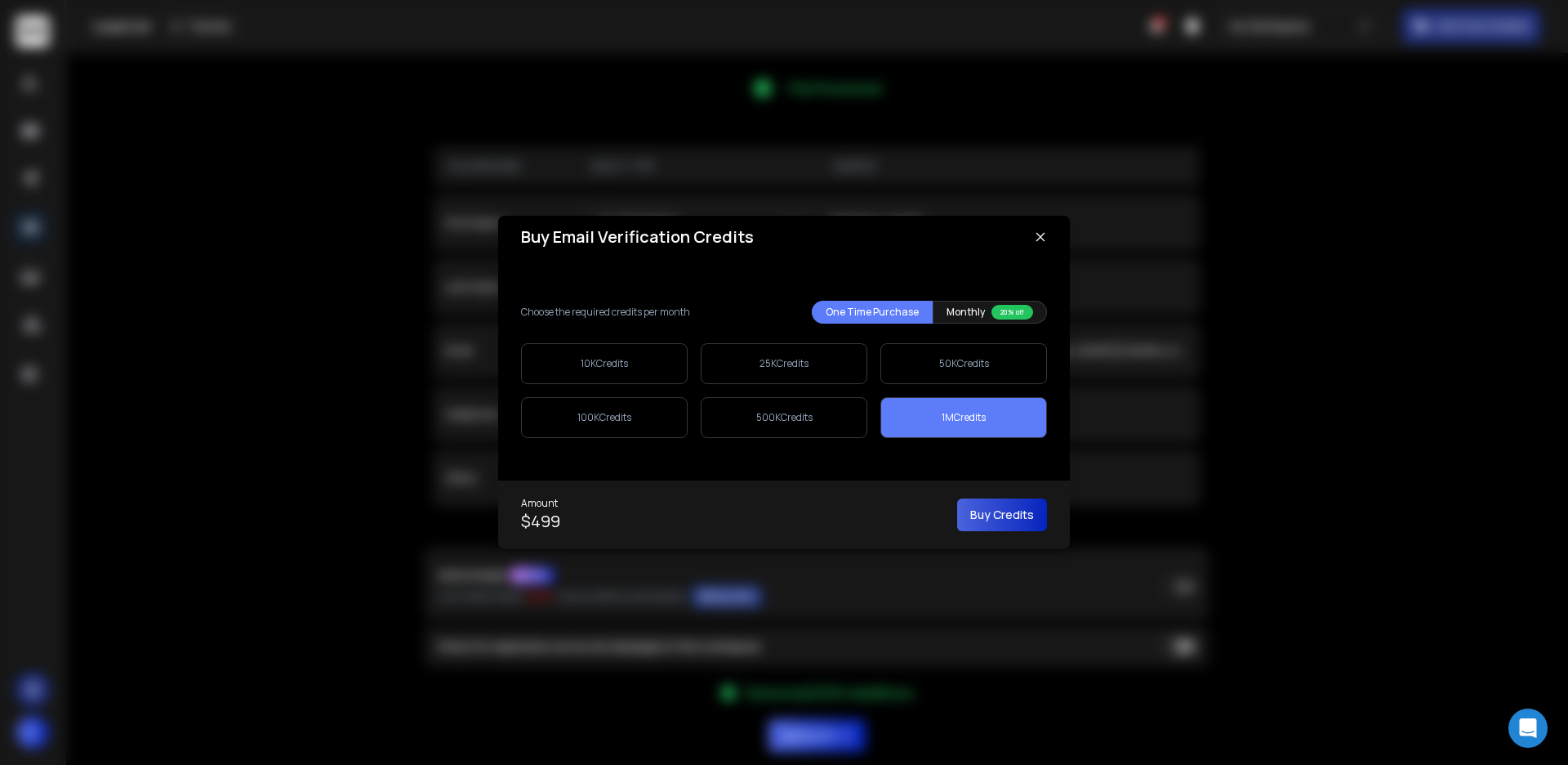
click at [777, 425] on label "500K Credits" at bounding box center [784, 417] width 167 height 41
click at [783, 423] on button "500K Credits" at bounding box center [789, 417] width 13 height 13
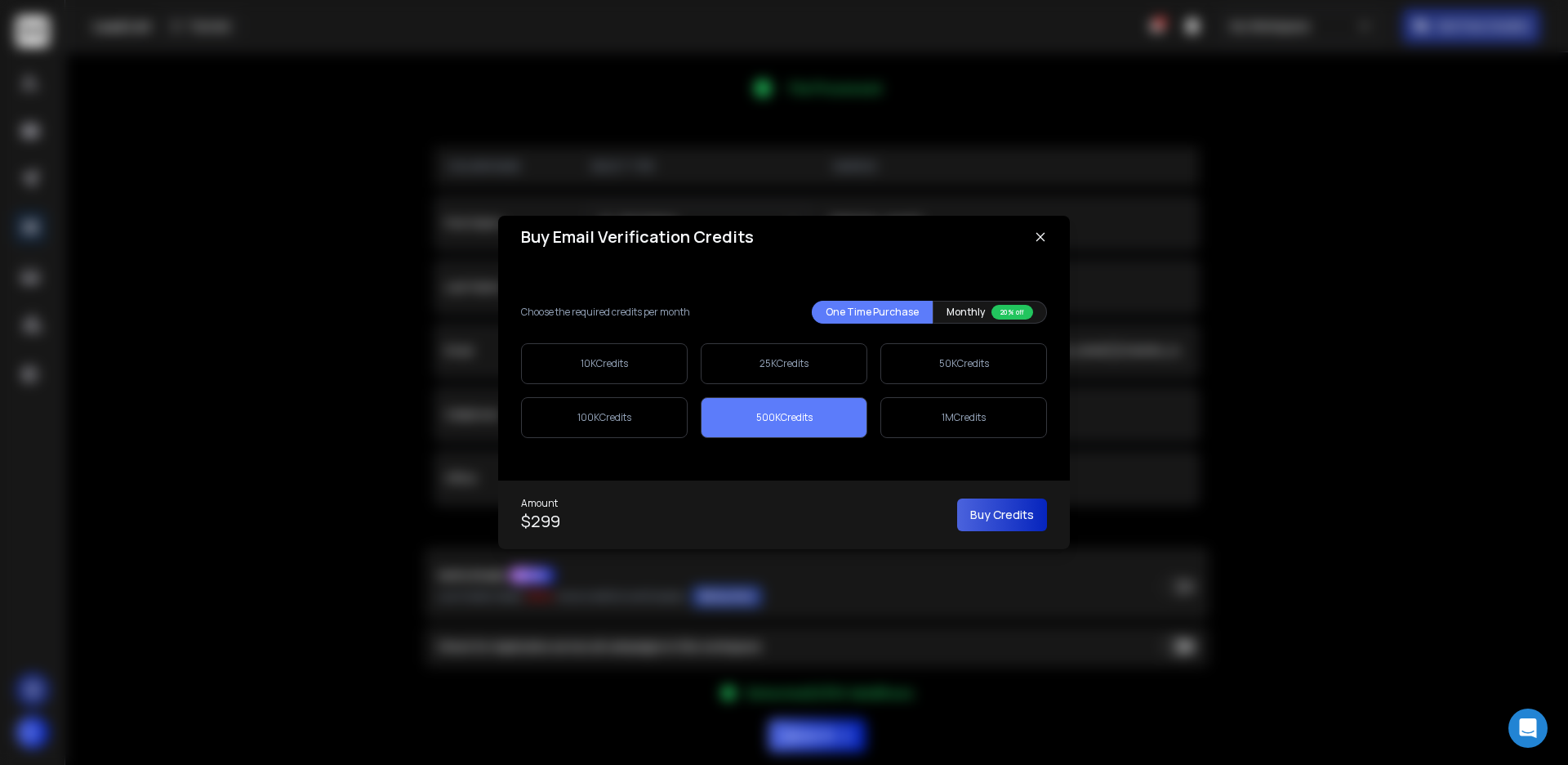
click at [637, 418] on p "100K Credits" at bounding box center [604, 417] width 113 height 13
click at [616, 418] on button "100K Credits" at bounding box center [610, 417] width 13 height 13
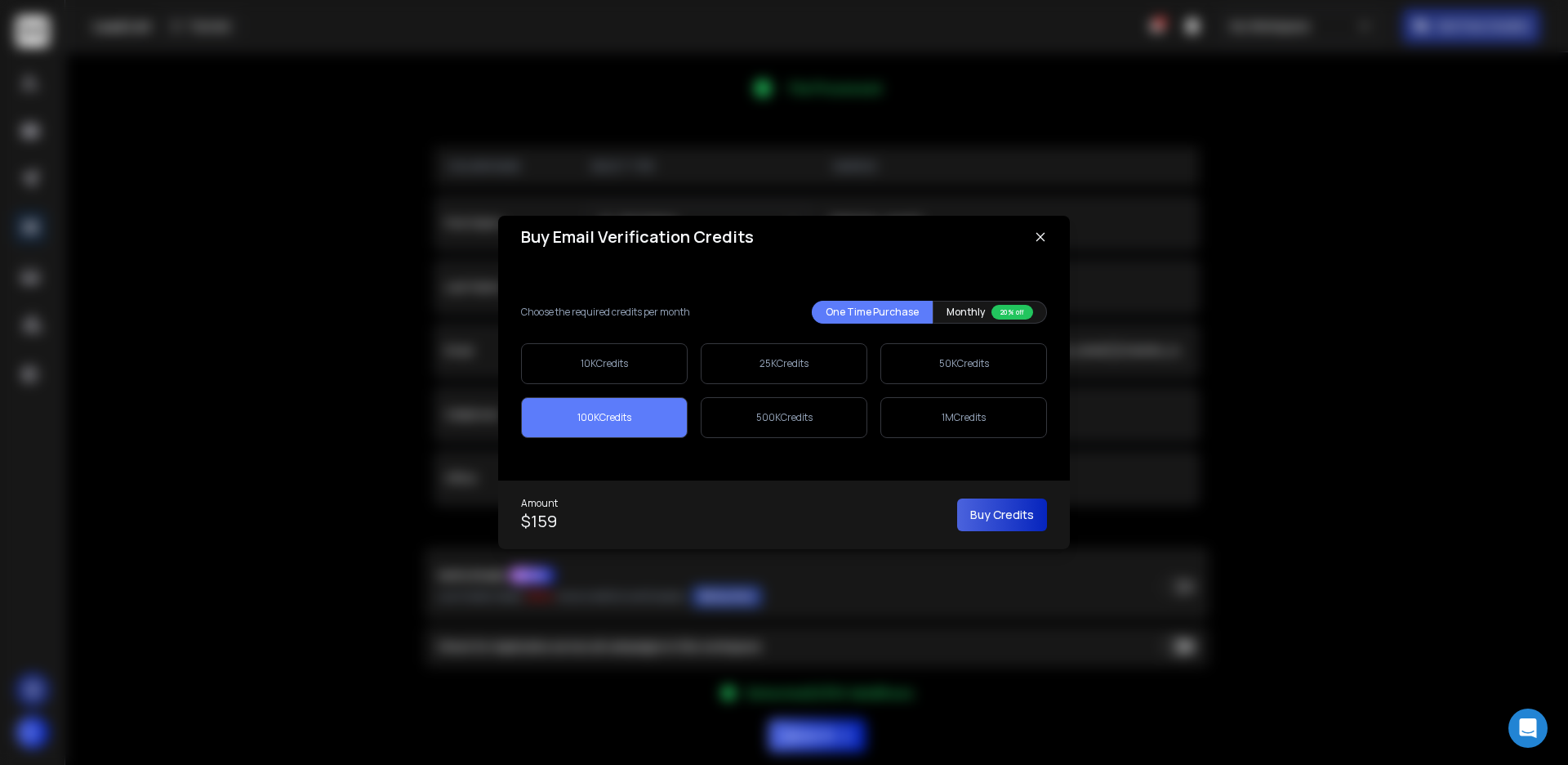
drag, startPoint x: 766, startPoint y: 418, endPoint x: 800, endPoint y: 417, distance: 34.0
click at [767, 418] on p "500K Credits" at bounding box center [784, 417] width 113 height 13
click at [783, 418] on button "500K Credits" at bounding box center [789, 417] width 13 height 13
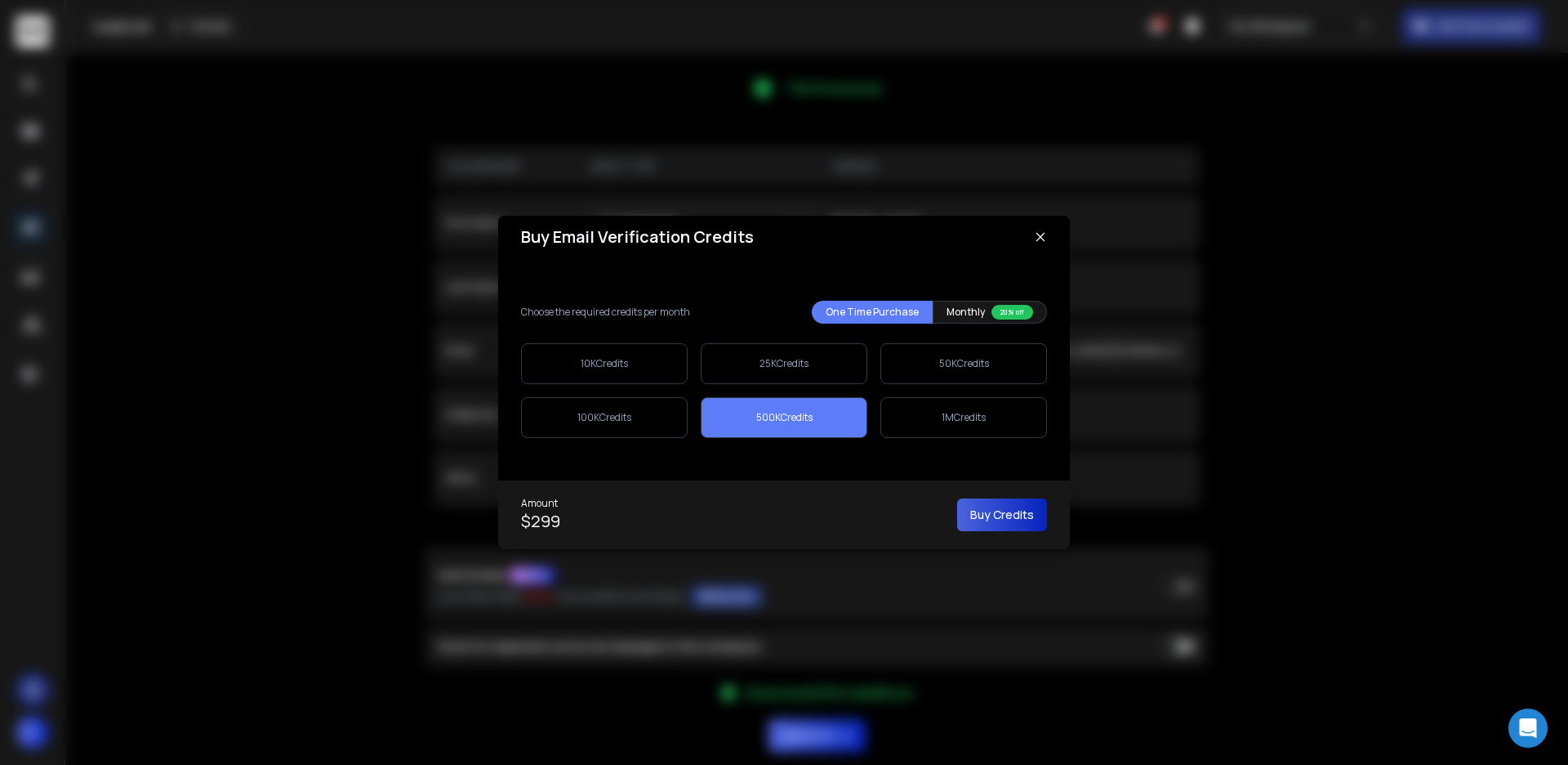
drag, startPoint x: 909, startPoint y: 412, endPoint x: 770, endPoint y: 417, distance: 139.1
click at [905, 412] on label "1M Credits" at bounding box center [964, 417] width 167 height 41
click at [963, 412] on button "1M Credits" at bounding box center [969, 417] width 13 height 13
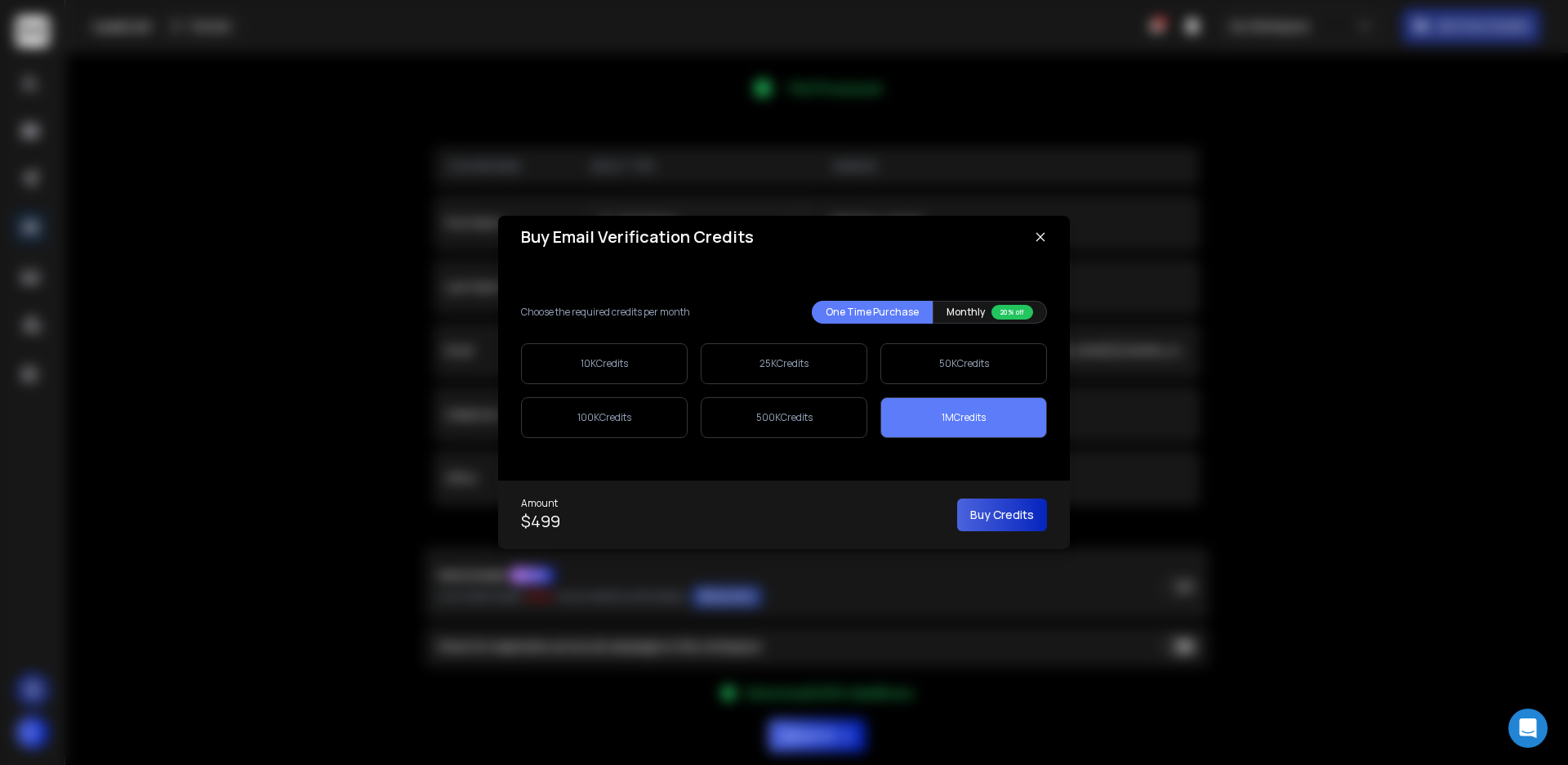
click at [765, 418] on p "500K Credits" at bounding box center [784, 417] width 113 height 13
click at [783, 418] on button "500K Credits" at bounding box center [789, 417] width 13 height 13
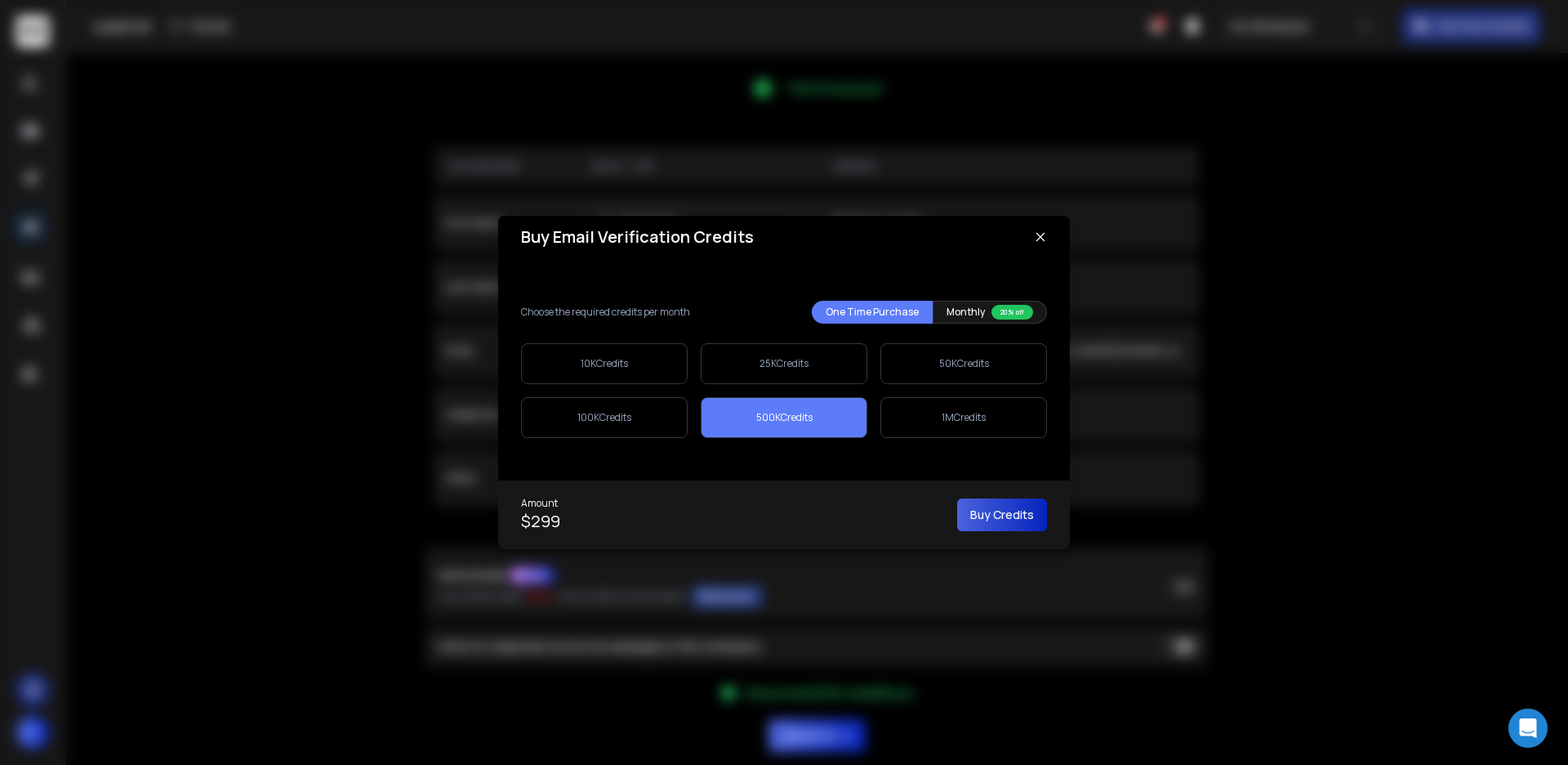
drag, startPoint x: 632, startPoint y: 412, endPoint x: 931, endPoint y: 442, distance: 300.5
click at [633, 412] on p "100K Credits" at bounding box center [604, 417] width 113 height 13
click at [616, 412] on button "100K Credits" at bounding box center [610, 417] width 13 height 13
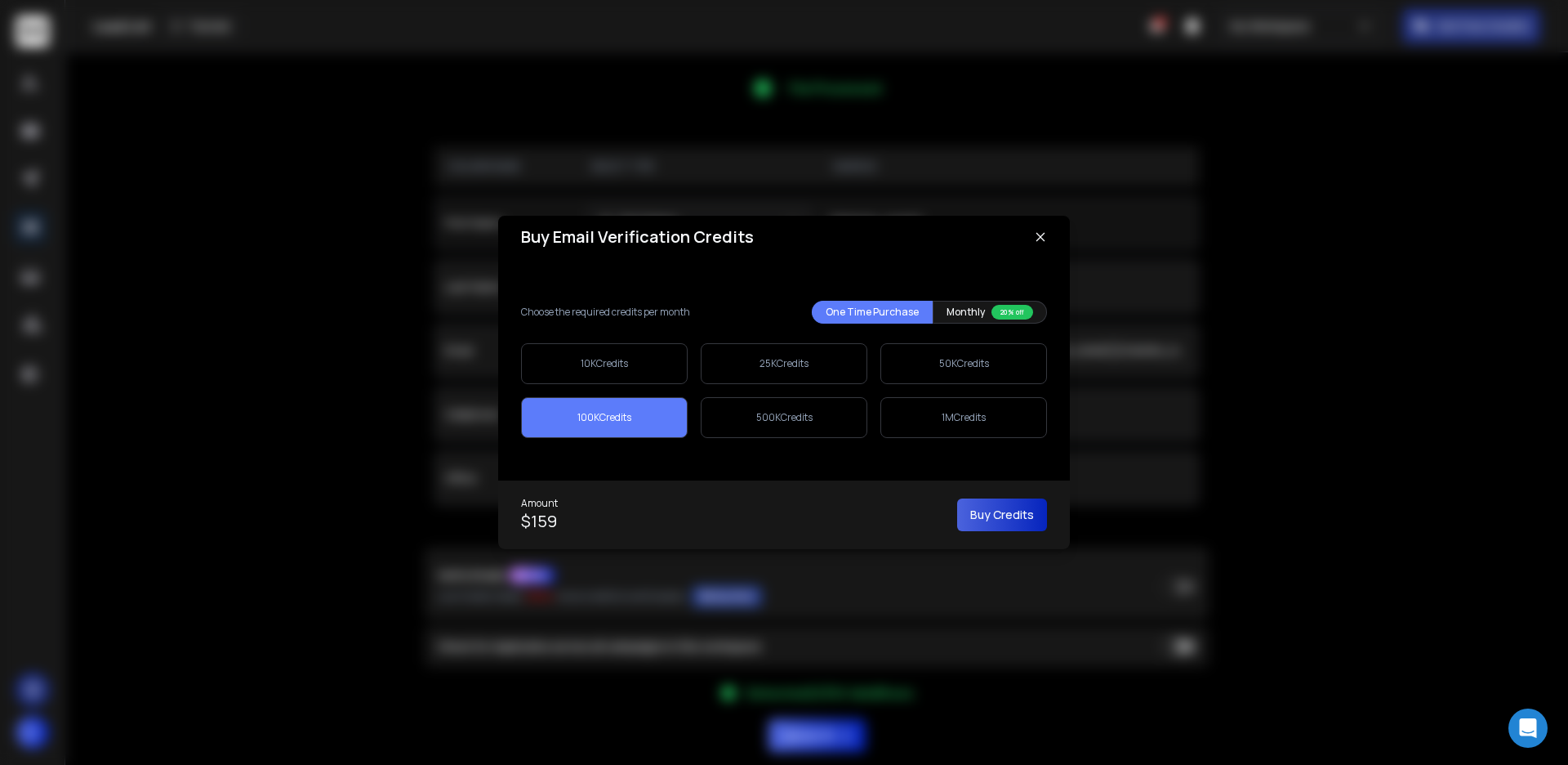
click at [1044, 241] on icon at bounding box center [1041, 237] width 13 height 13
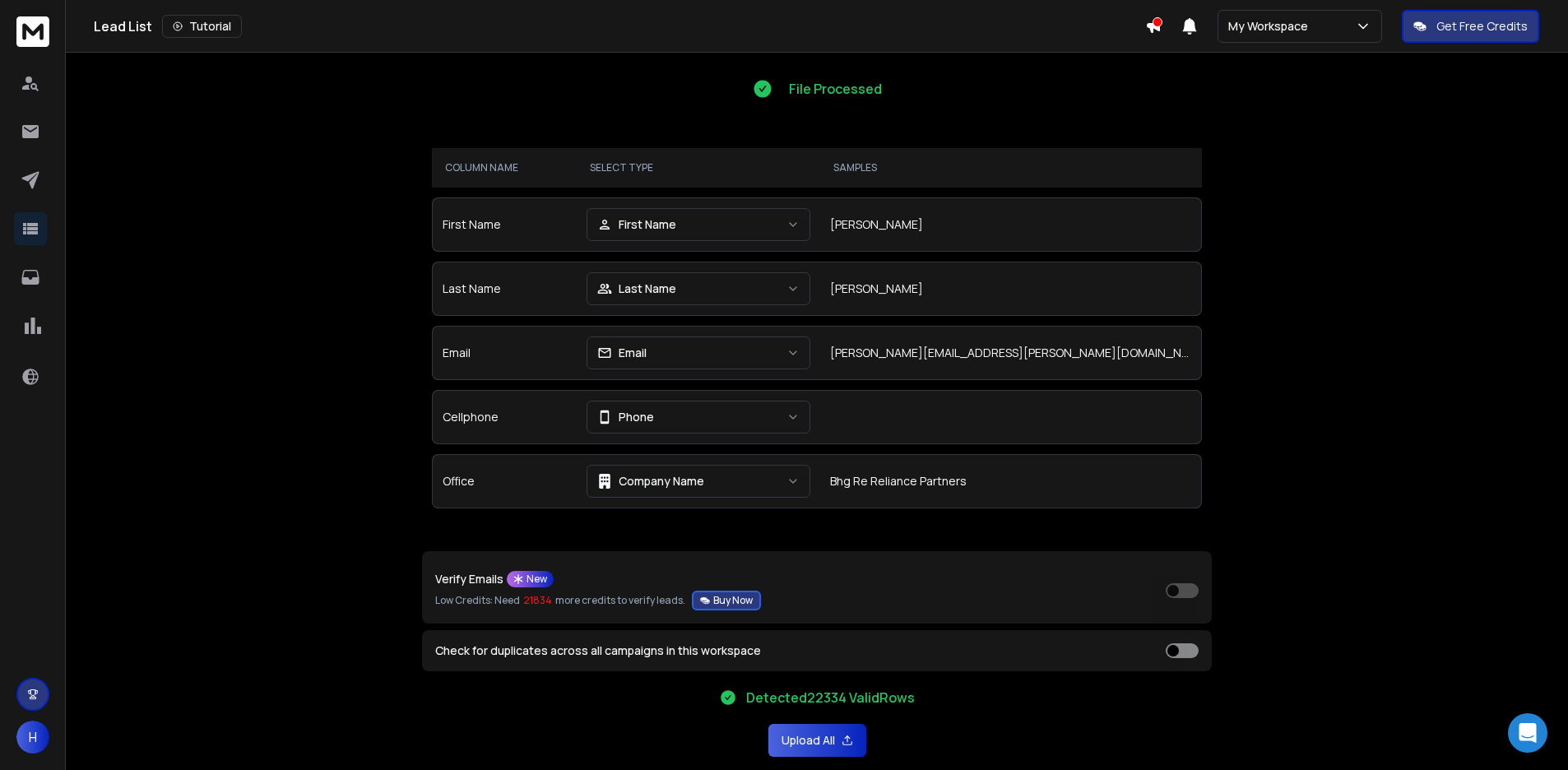
click at [1190, 651] on button "Check for duplicates across all campaigns in this workspace" at bounding box center [1181, 651] width 33 height 15
drag, startPoint x: 1167, startPoint y: 651, endPoint x: 1190, endPoint y: 652, distance: 23.0
click at [1167, 651] on button "Check for duplicates across all campaigns in this workspace" at bounding box center [1181, 651] width 33 height 15
click at [1190, 651] on button "Check for duplicates across all campaigns in this workspace" at bounding box center [1181, 651] width 33 height 15
click at [1169, 651] on button "Check for duplicates across all campaigns in this workspace" at bounding box center [1181, 651] width 33 height 15
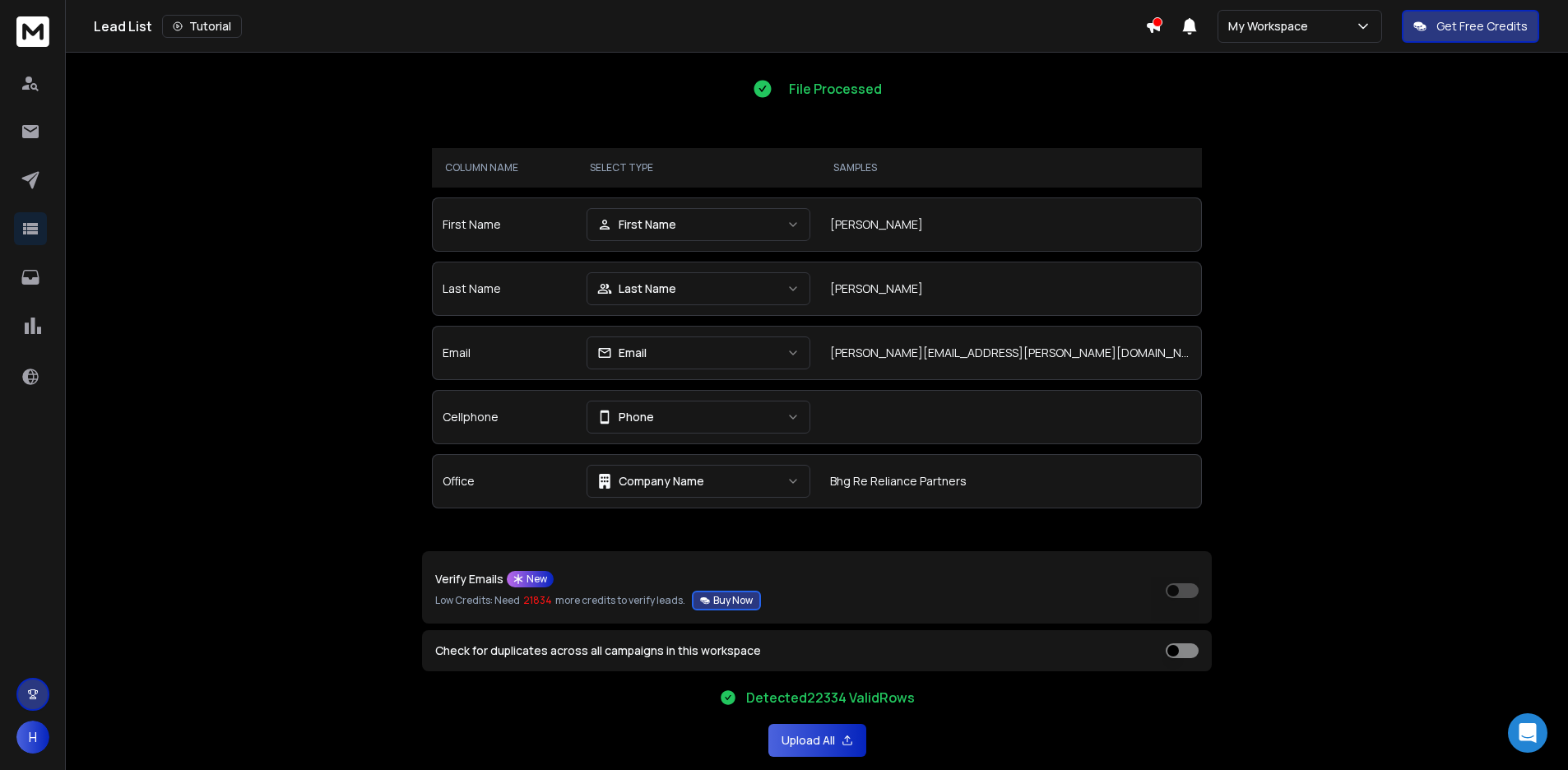
click at [1198, 647] on button "Check for duplicates across all campaigns in this workspace" at bounding box center [1181, 651] width 33 height 15
drag, startPoint x: 825, startPoint y: 737, endPoint x: 1033, endPoint y: 626, distance: 235.8
click at [825, 737] on button "Upload All" at bounding box center [817, 740] width 98 height 33
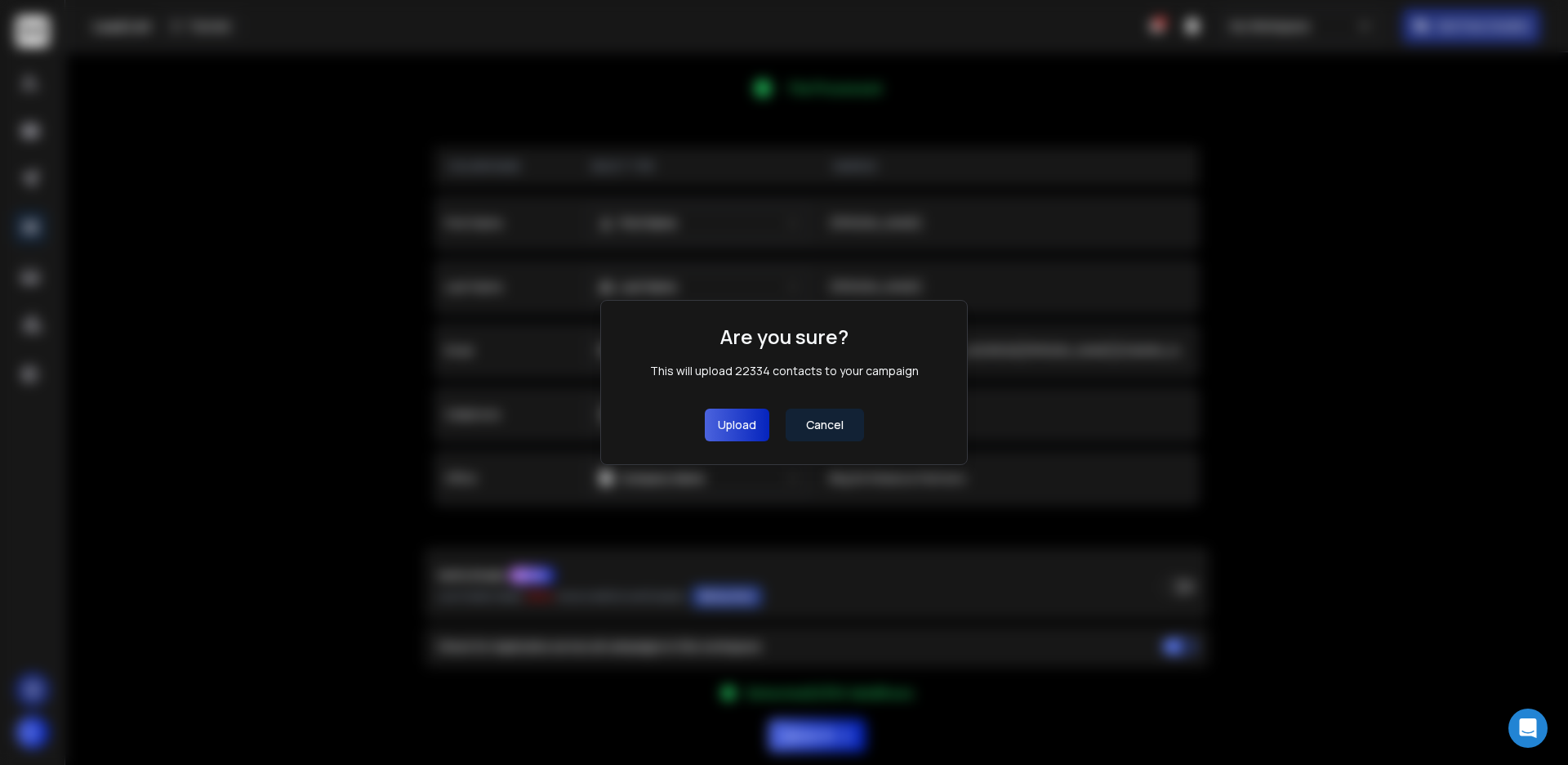
click at [740, 424] on button "Upload" at bounding box center [737, 424] width 65 height 32
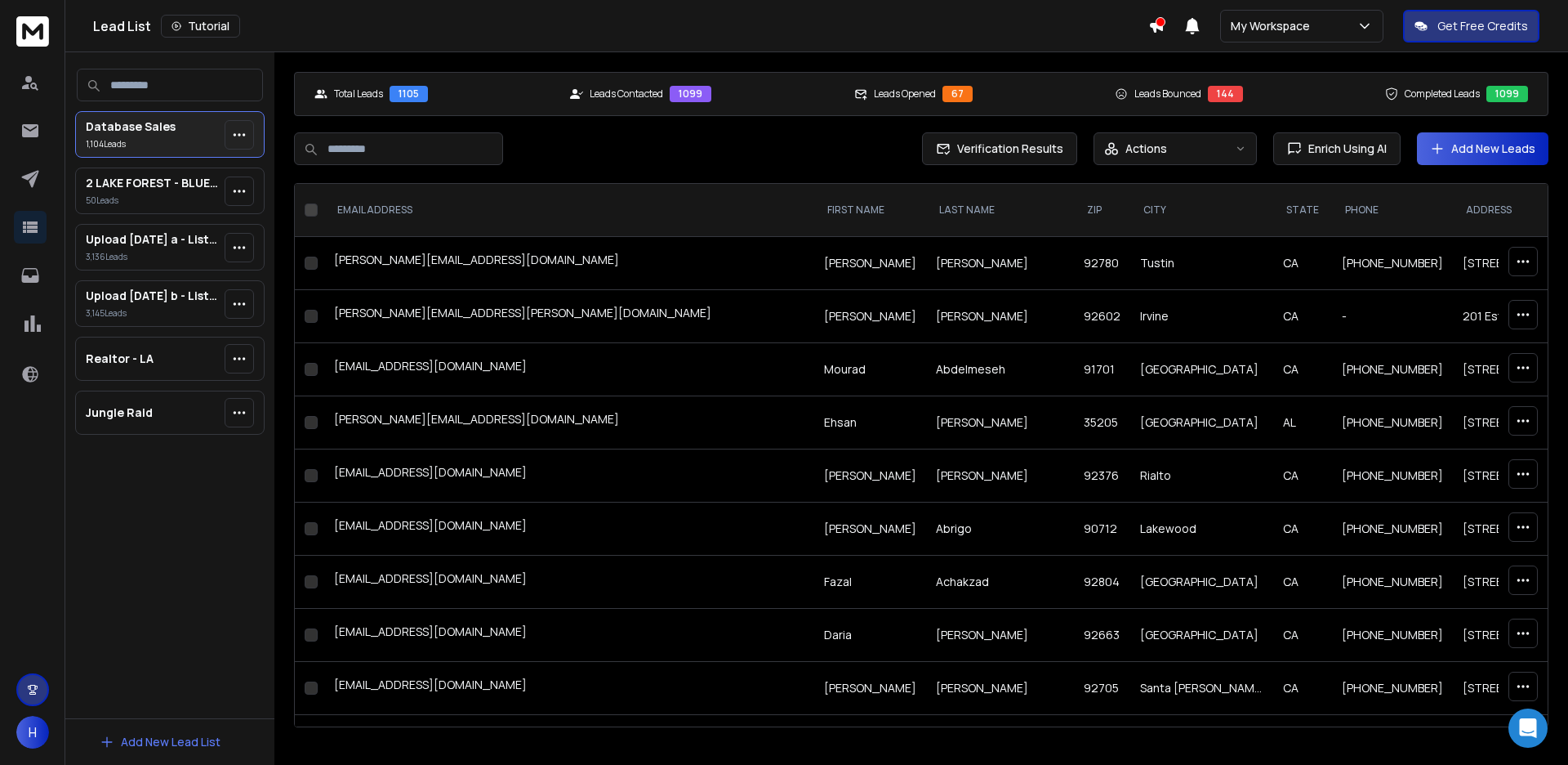
click at [137, 413] on p "Jungle Raid" at bounding box center [119, 412] width 67 height 17
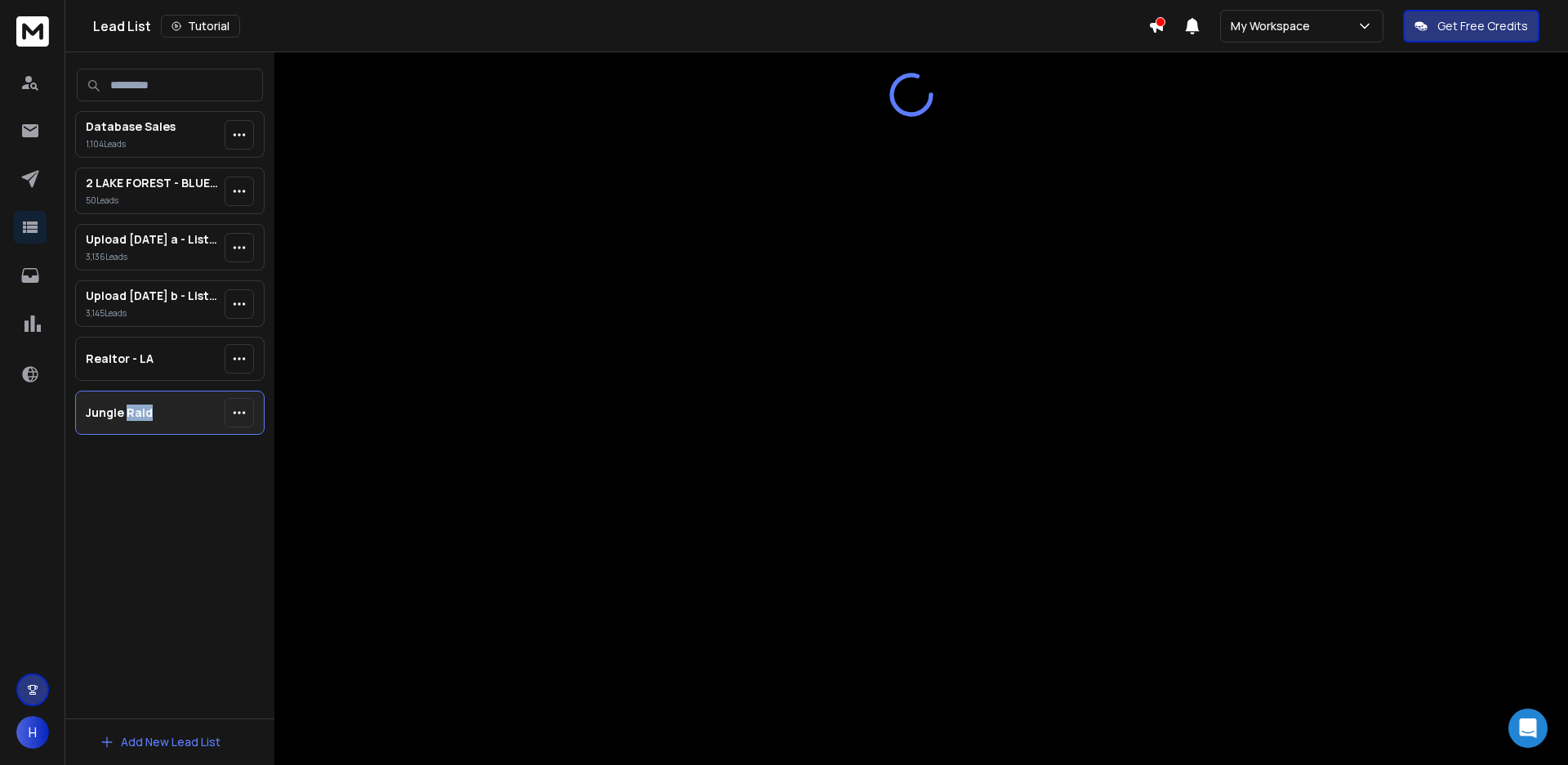
click at [137, 414] on p "Jungle Raid" at bounding box center [119, 412] width 67 height 17
